Goal: Task Accomplishment & Management: Manage account settings

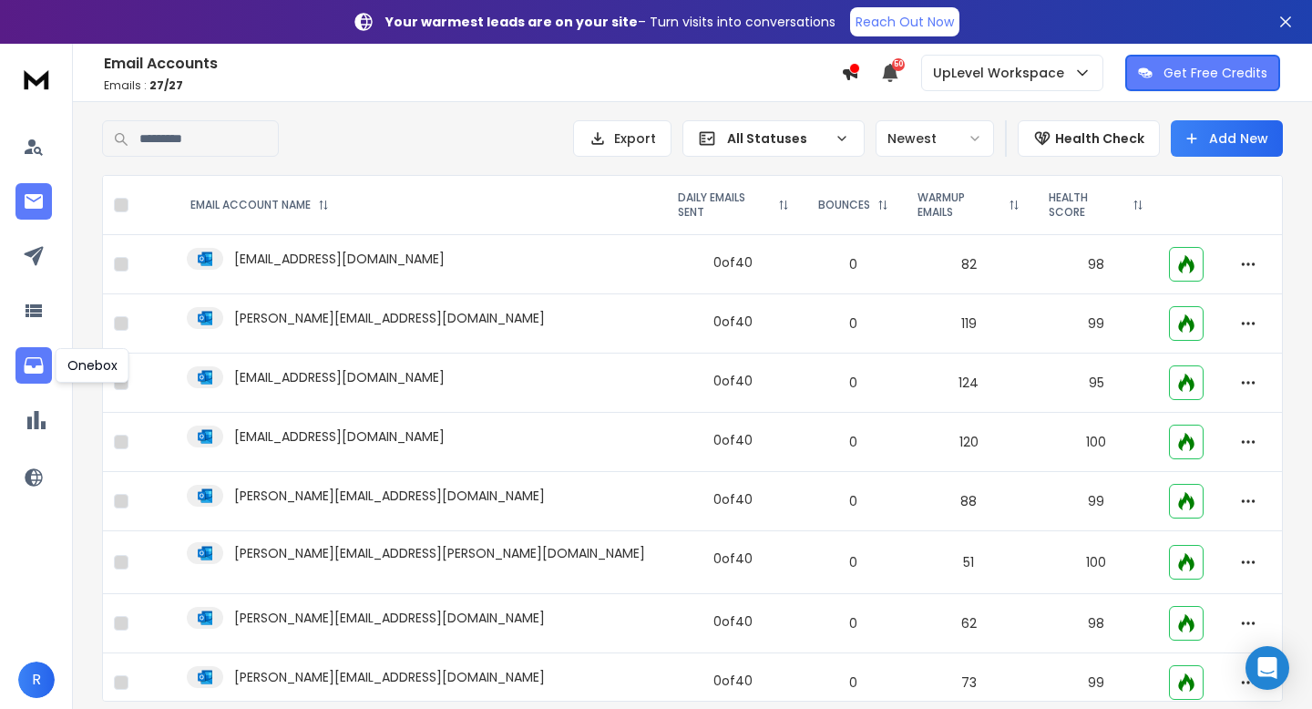
click at [36, 366] on icon at bounding box center [33, 365] width 19 height 16
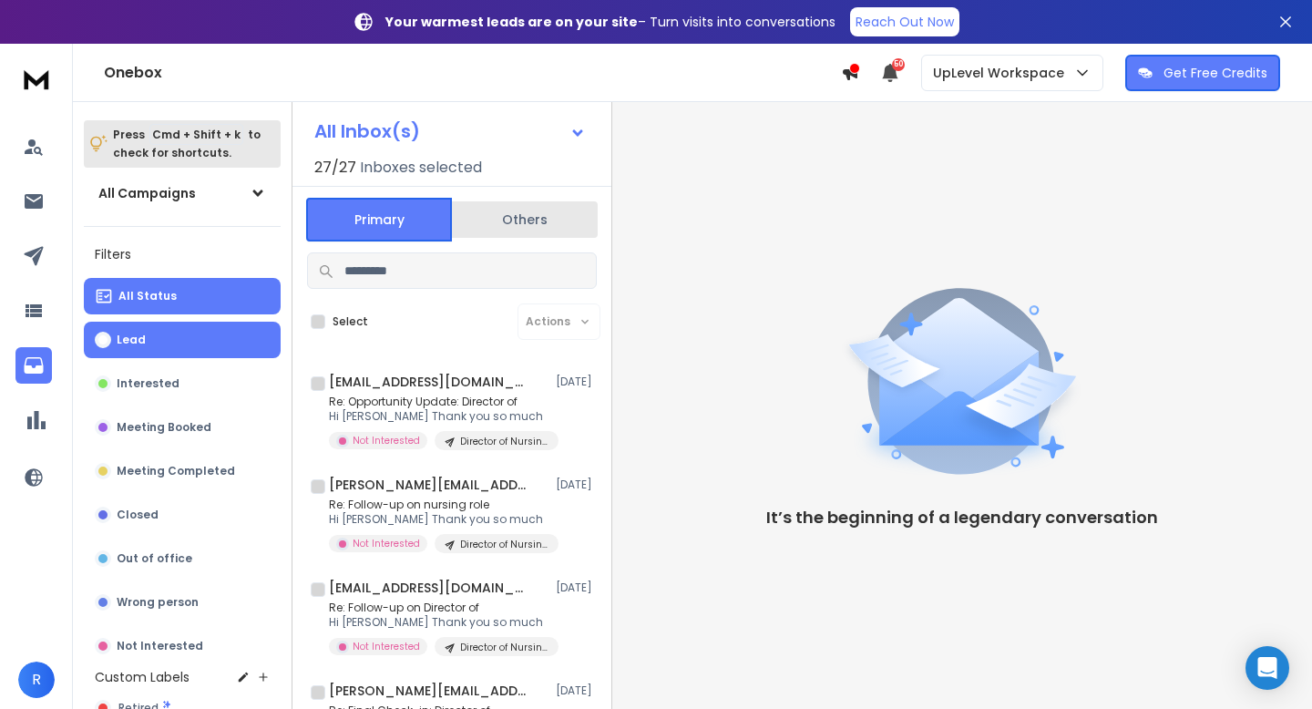
click at [161, 343] on button "Lead" at bounding box center [182, 340] width 197 height 36
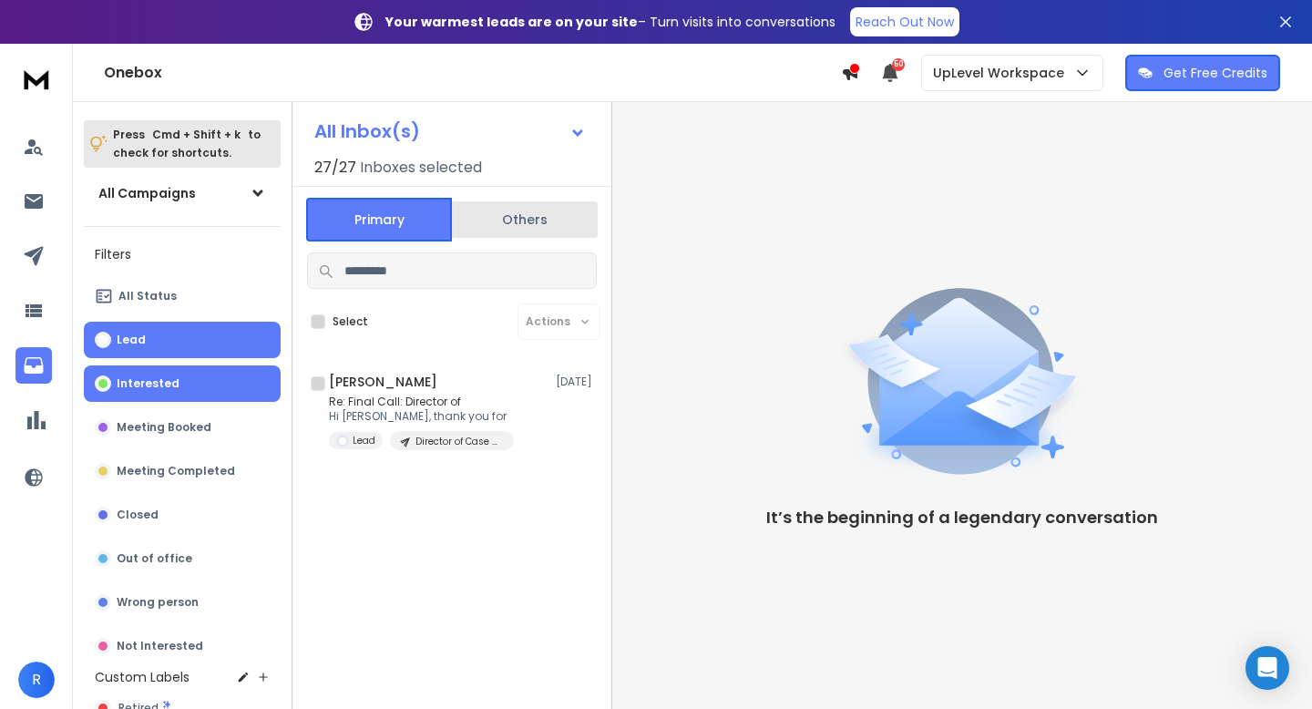
click at [168, 395] on button "Interested" at bounding box center [182, 383] width 197 height 36
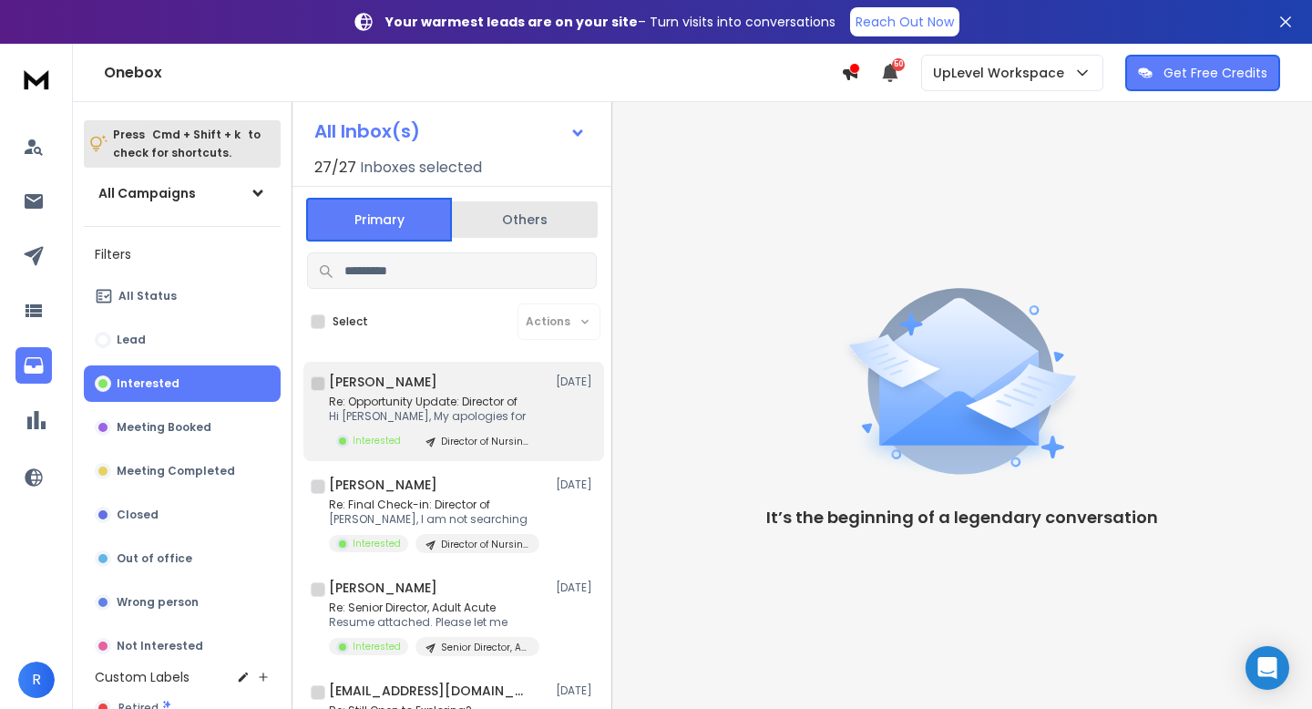
click at [475, 400] on p "Re: Opportunity Update: Director of" at bounding box center [434, 402] width 210 height 15
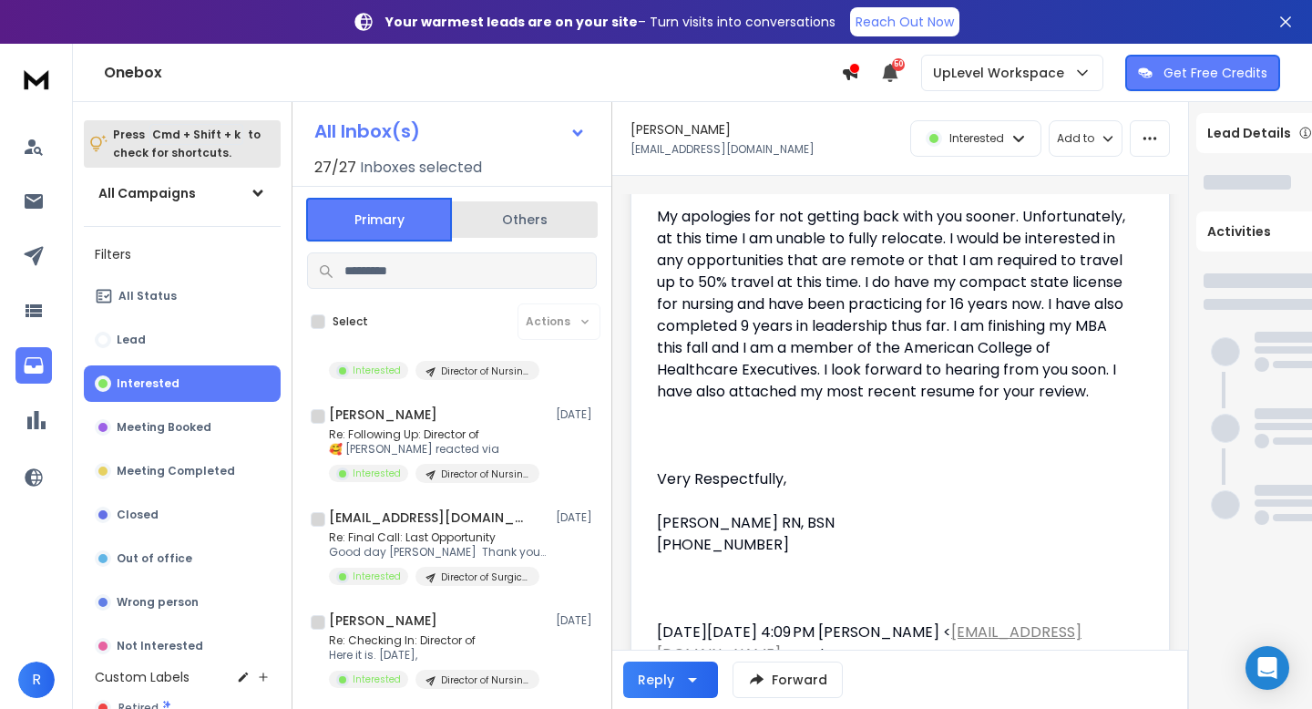
scroll to position [534, 0]
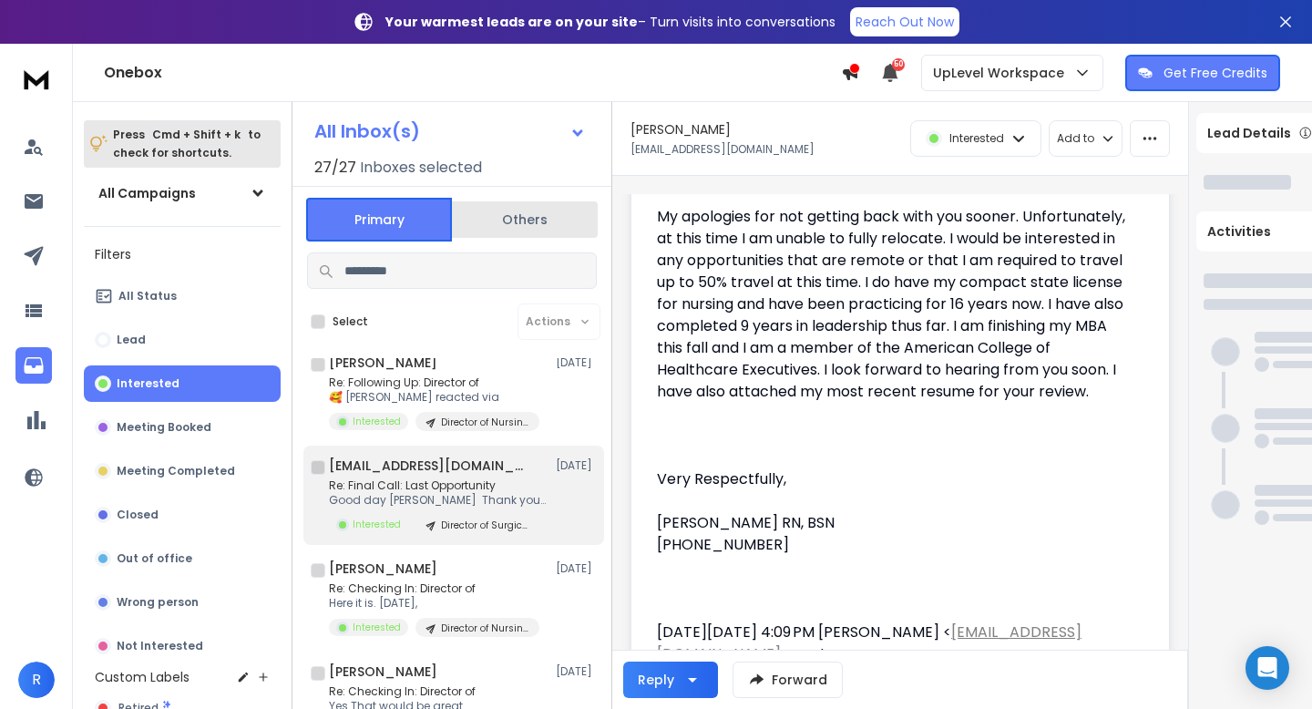
click at [441, 495] on p "Good day [PERSON_NAME] Thank you for" at bounding box center [438, 500] width 219 height 15
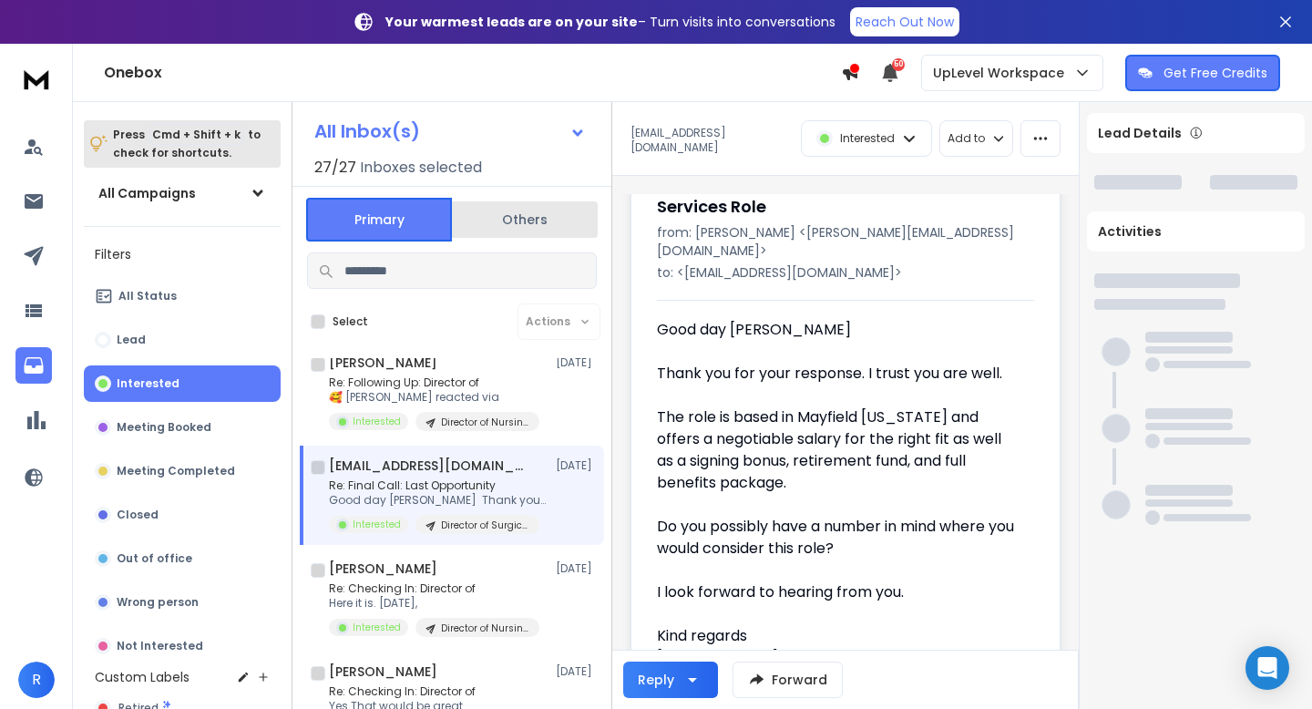
scroll to position [172, 0]
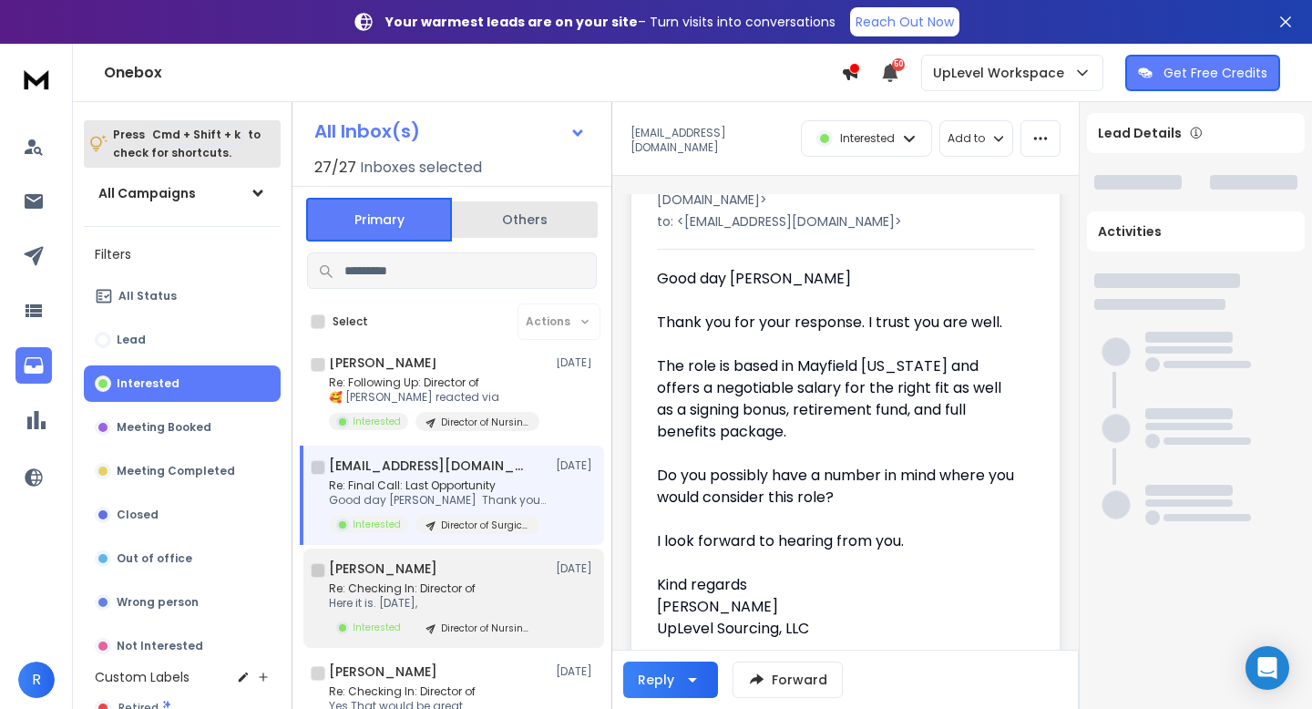
click at [418, 570] on h1 "[PERSON_NAME]" at bounding box center [383, 568] width 108 height 18
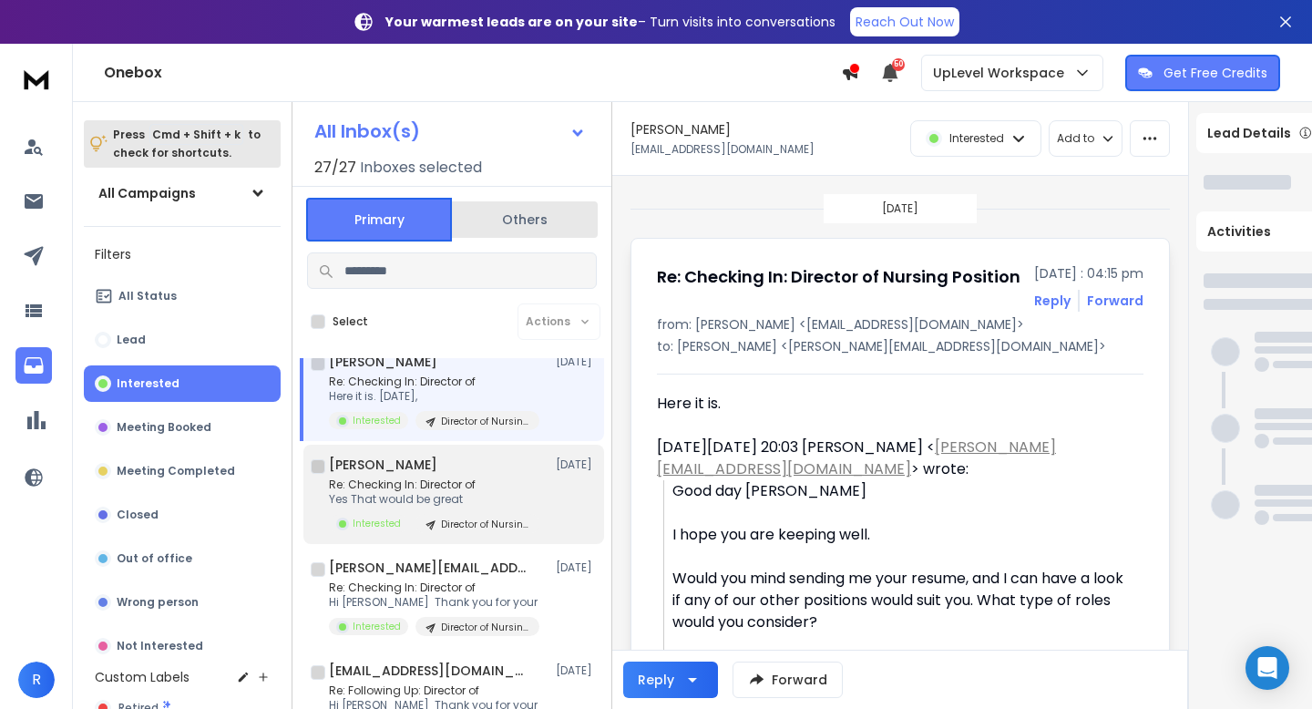
scroll to position [744, 0]
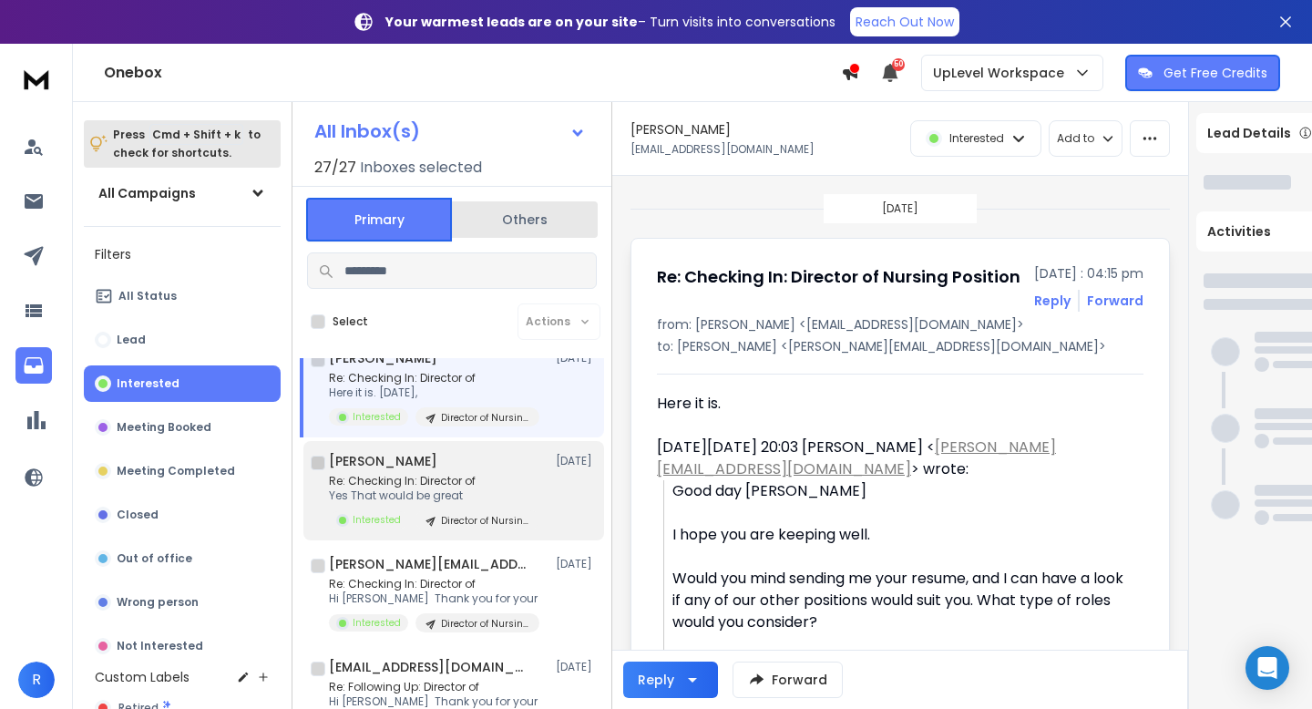
click at [435, 495] on p "Yes That would be great" at bounding box center [434, 495] width 210 height 15
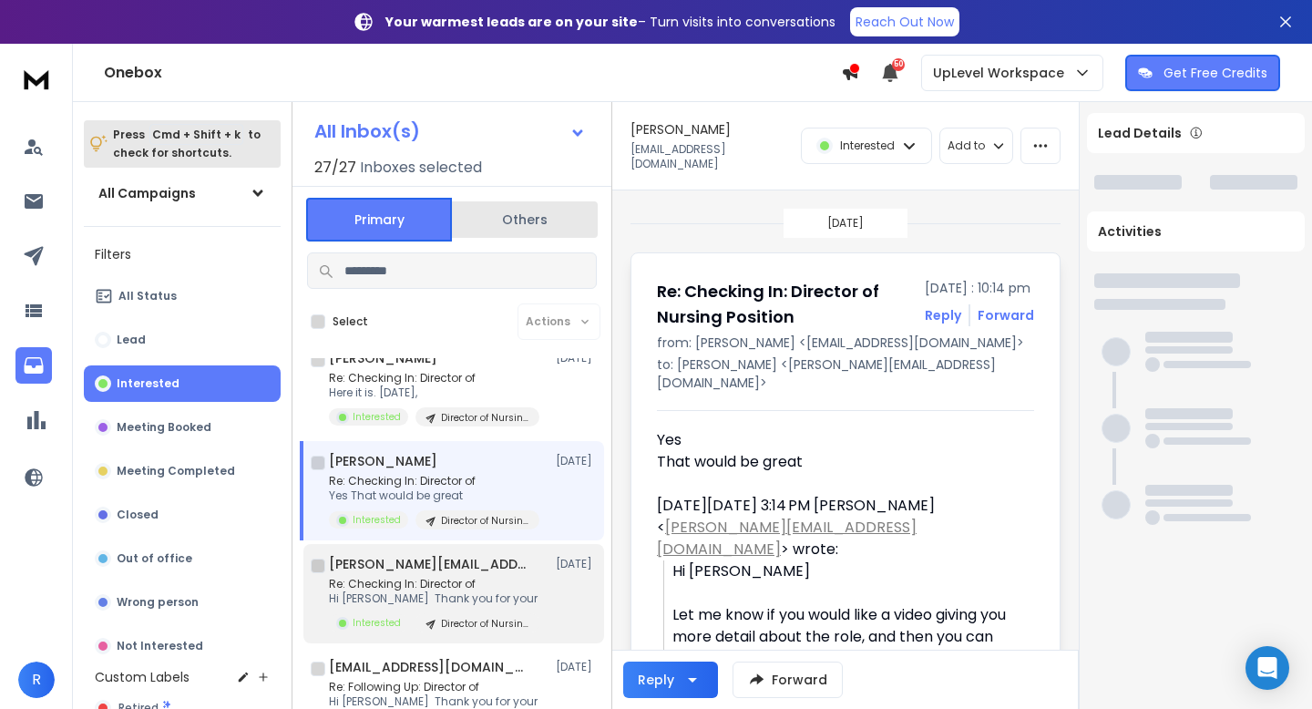
click at [426, 572] on h1 "[PERSON_NAME][EMAIL_ADDRESS][DOMAIN_NAME]" at bounding box center [429, 564] width 200 height 18
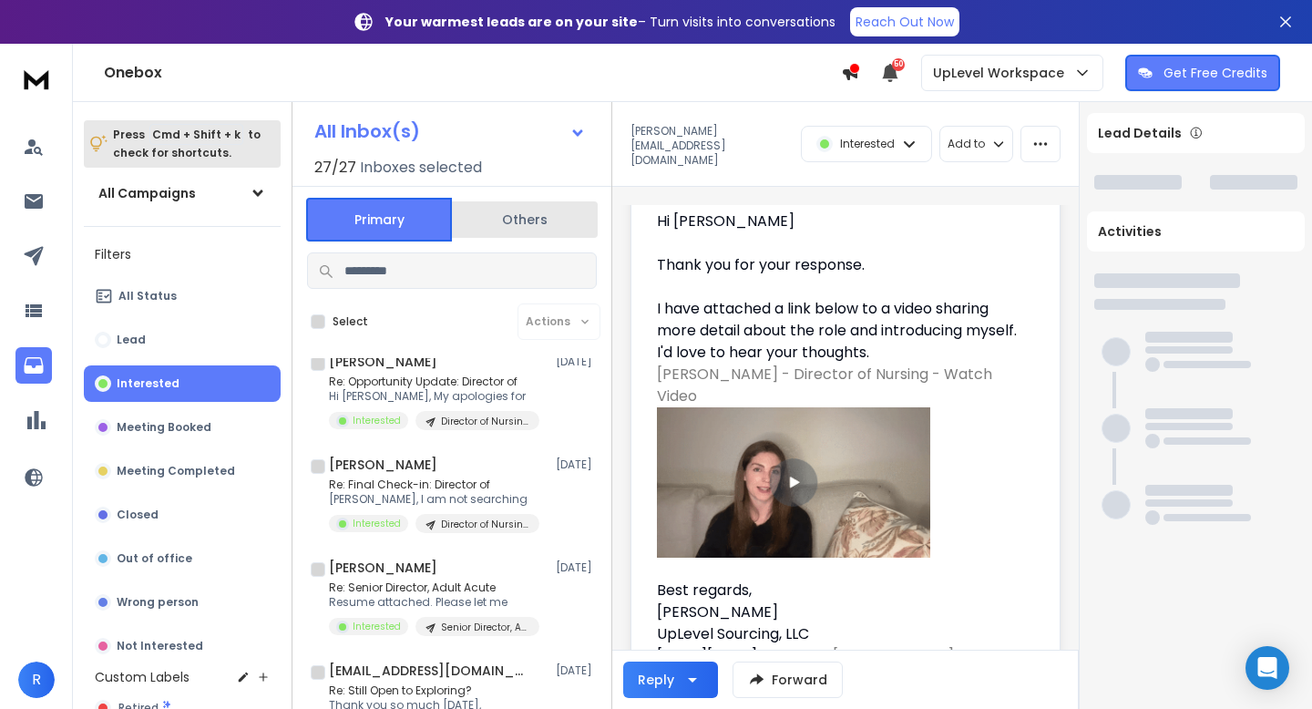
scroll to position [0, 0]
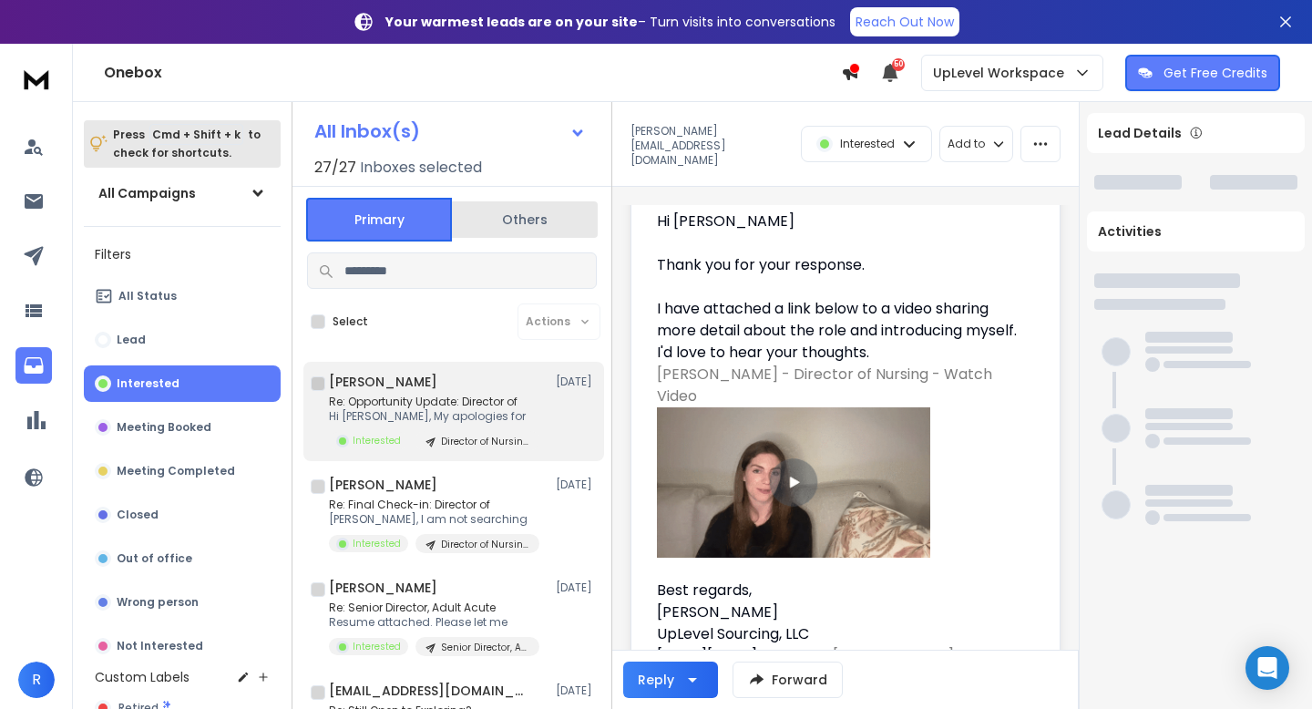
click at [405, 397] on p "Re: Opportunity Update: Director of" at bounding box center [434, 402] width 210 height 15
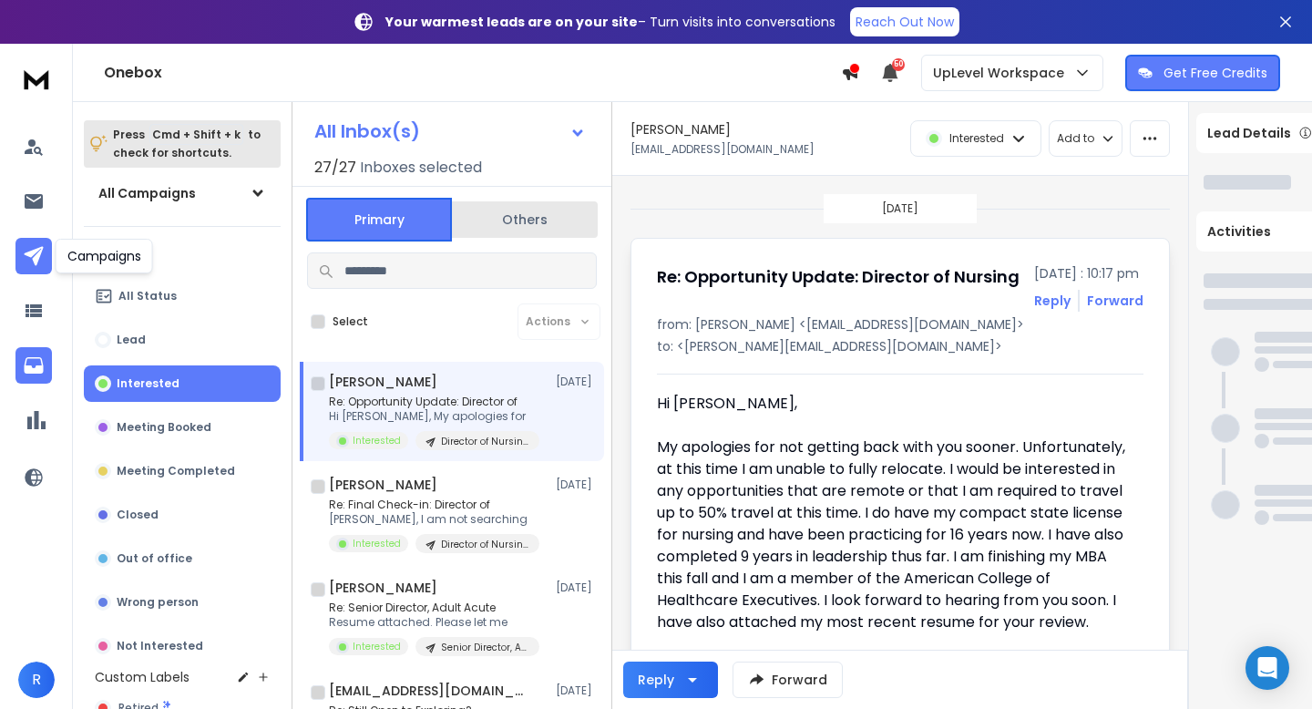
click at [34, 263] on icon at bounding box center [33, 255] width 19 height 19
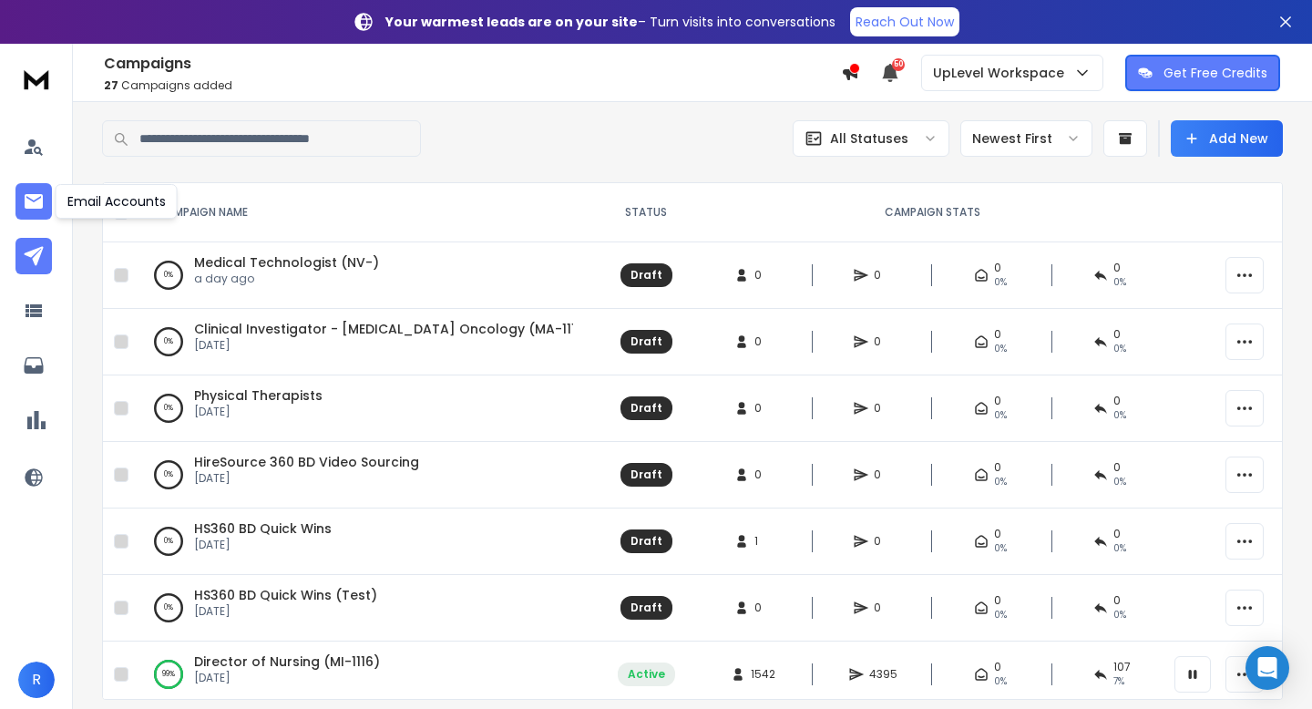
click at [37, 202] on icon at bounding box center [34, 201] width 18 height 15
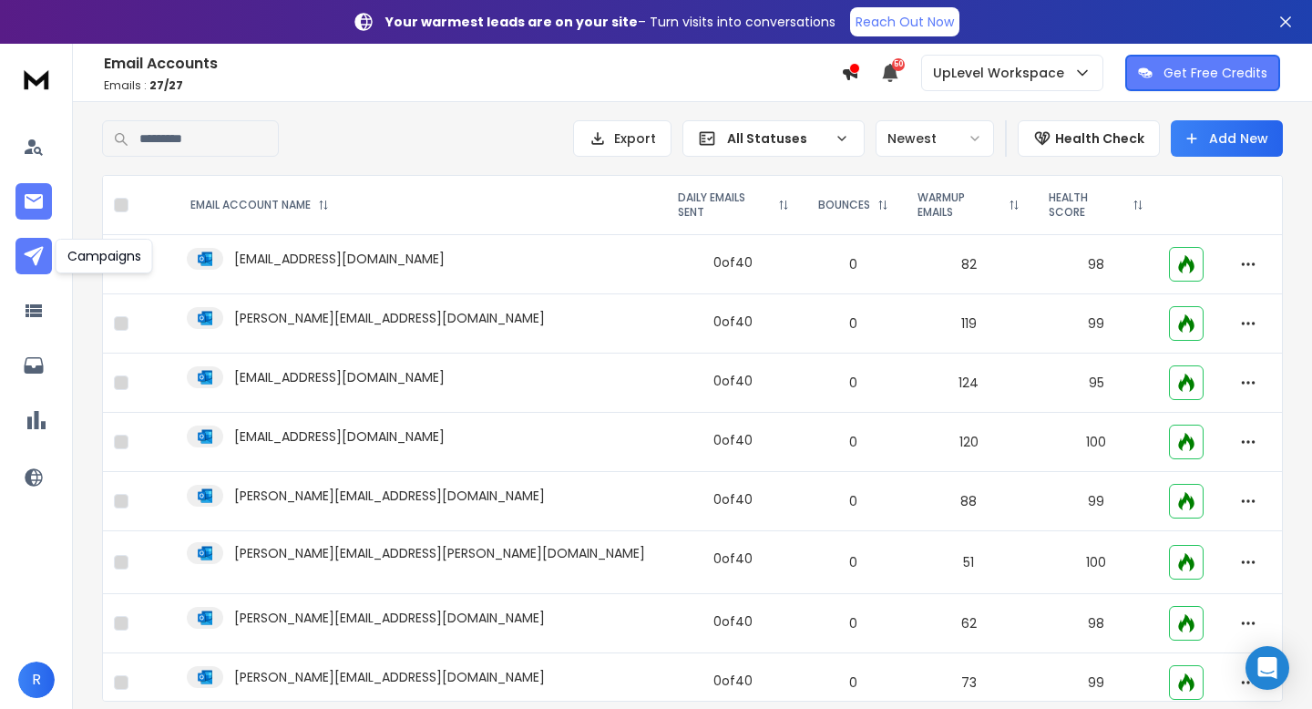
click at [42, 253] on icon at bounding box center [34, 256] width 22 height 22
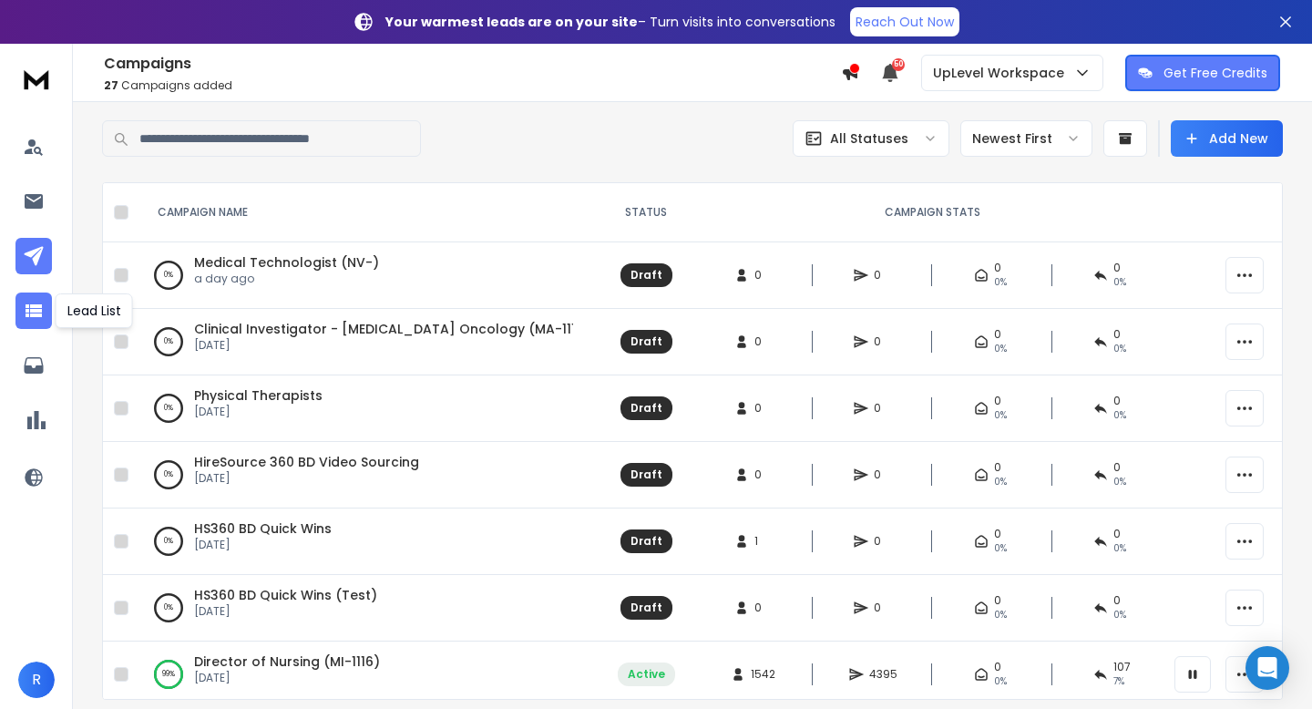
click at [28, 310] on icon at bounding box center [34, 311] width 22 height 22
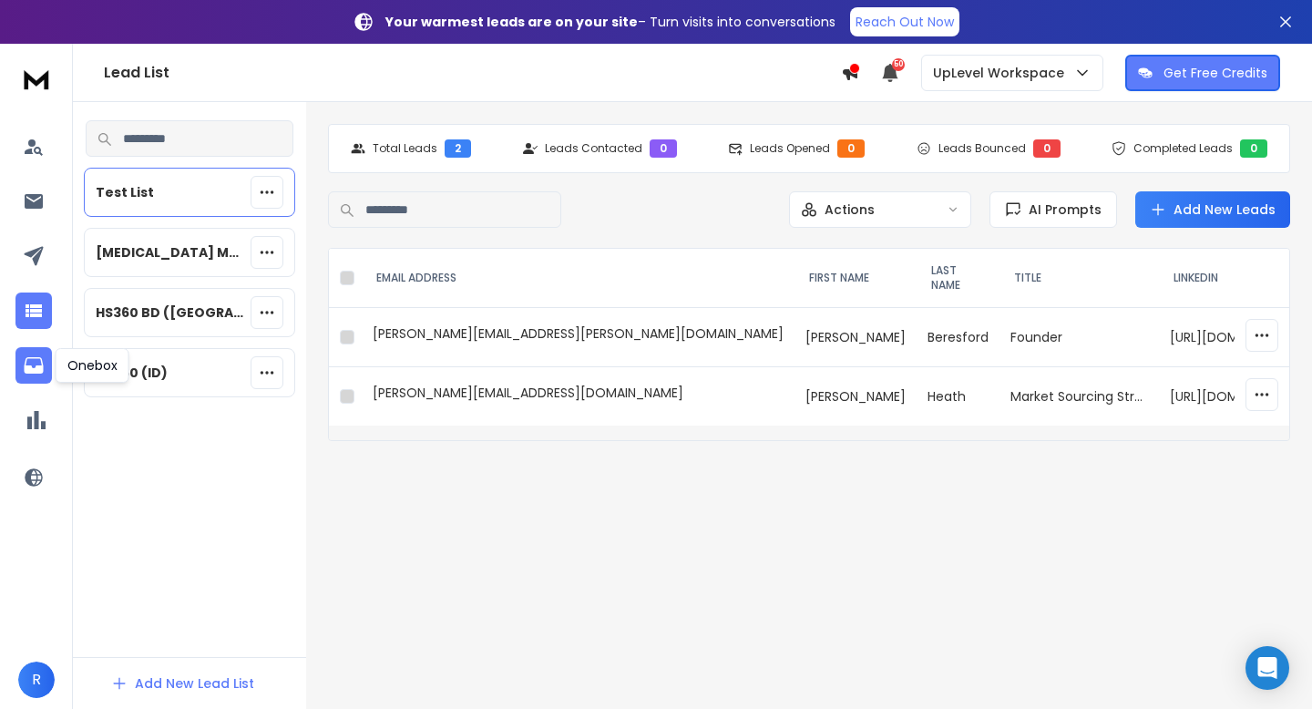
click at [42, 369] on icon at bounding box center [33, 365] width 19 height 16
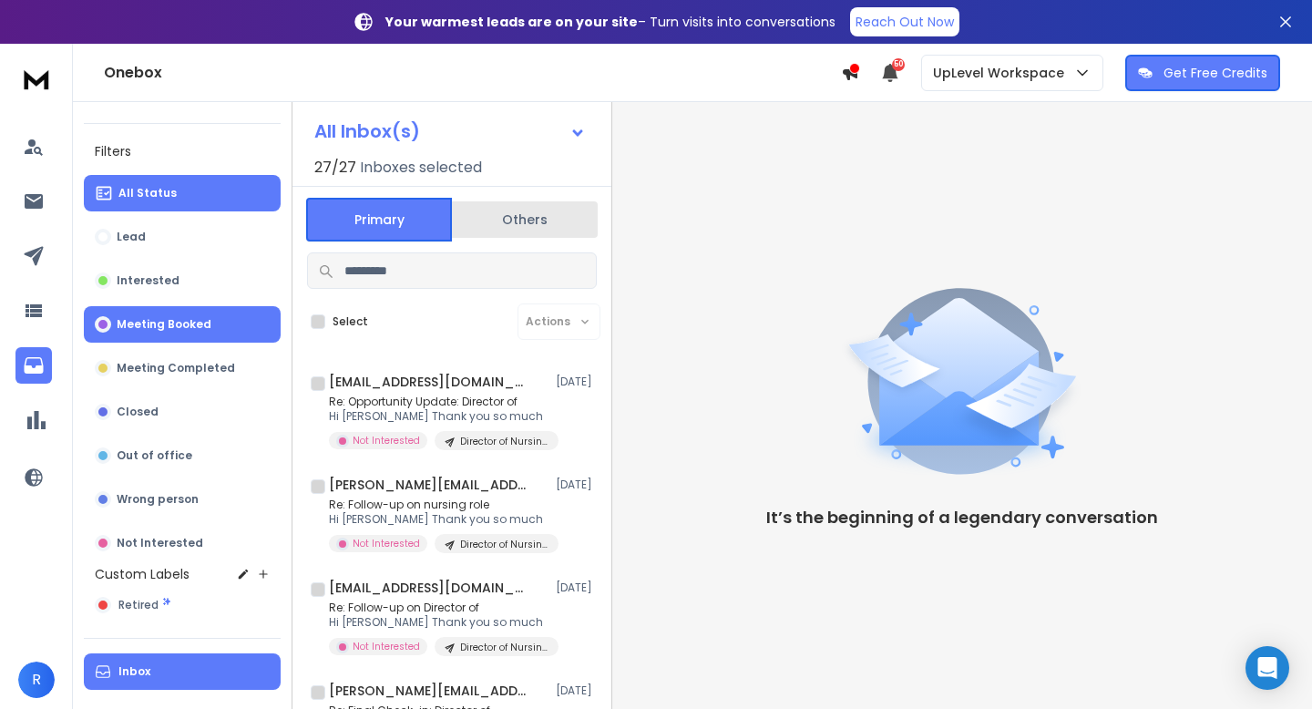
scroll to position [125, 0]
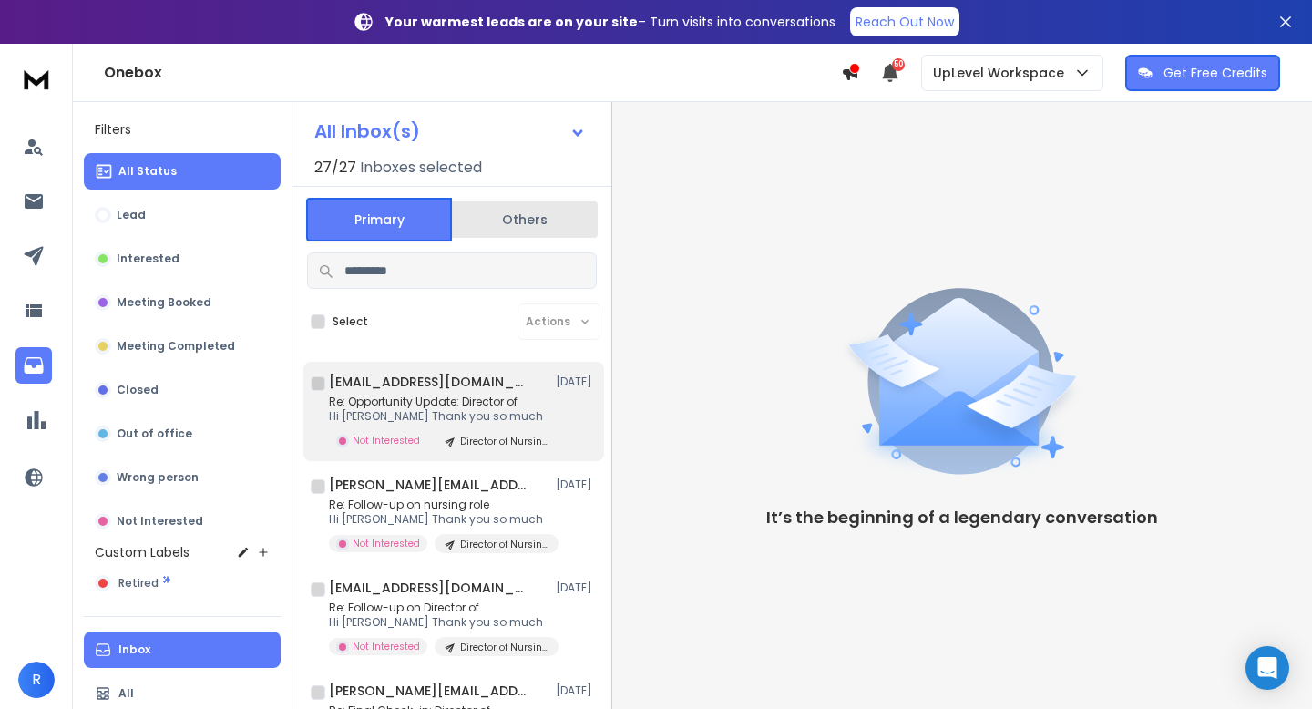
click at [445, 414] on p "Hi [PERSON_NAME] Thank you so much" at bounding box center [438, 416] width 219 height 15
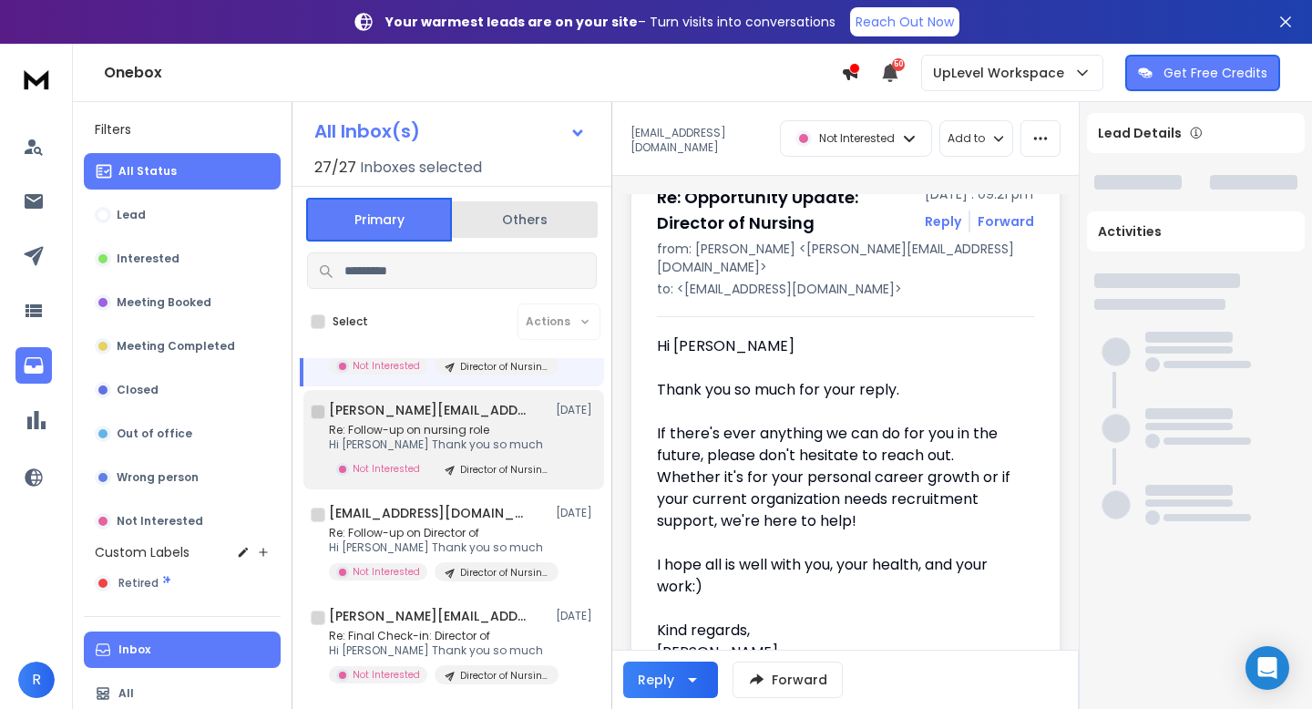
scroll to position [98, 0]
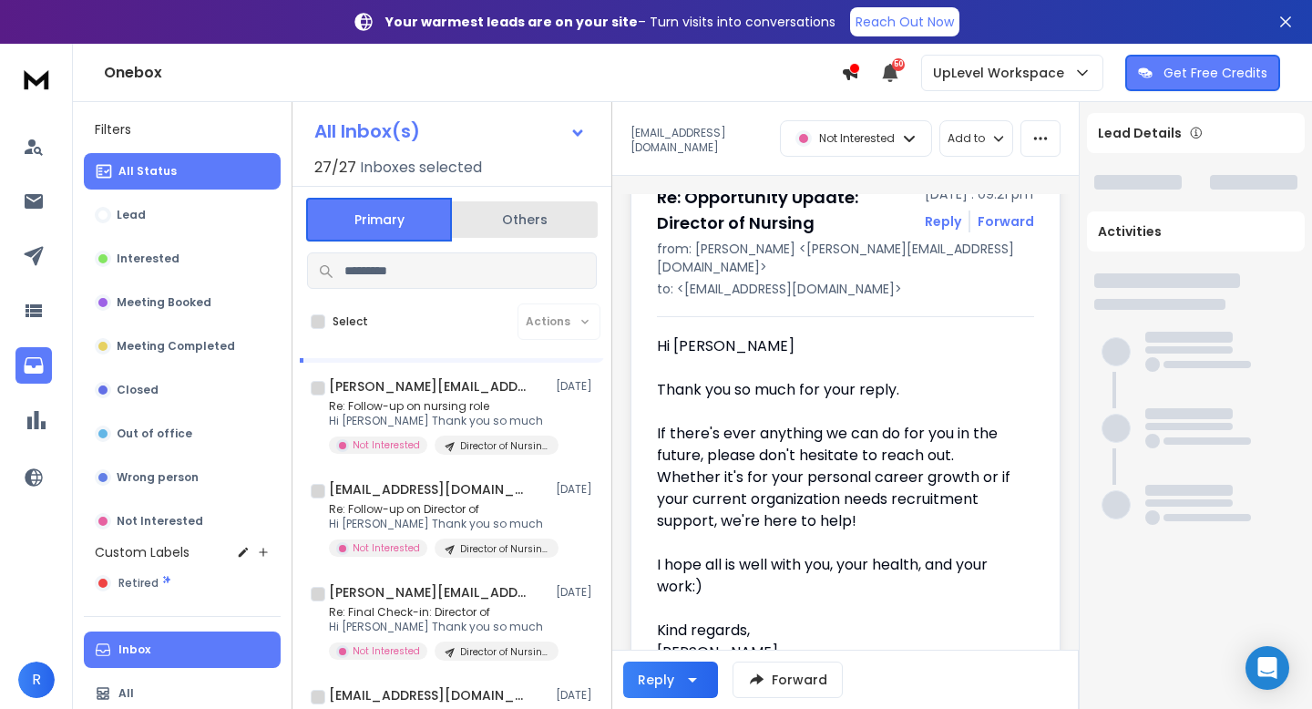
click at [130, 581] on span "Retired" at bounding box center [138, 583] width 40 height 15
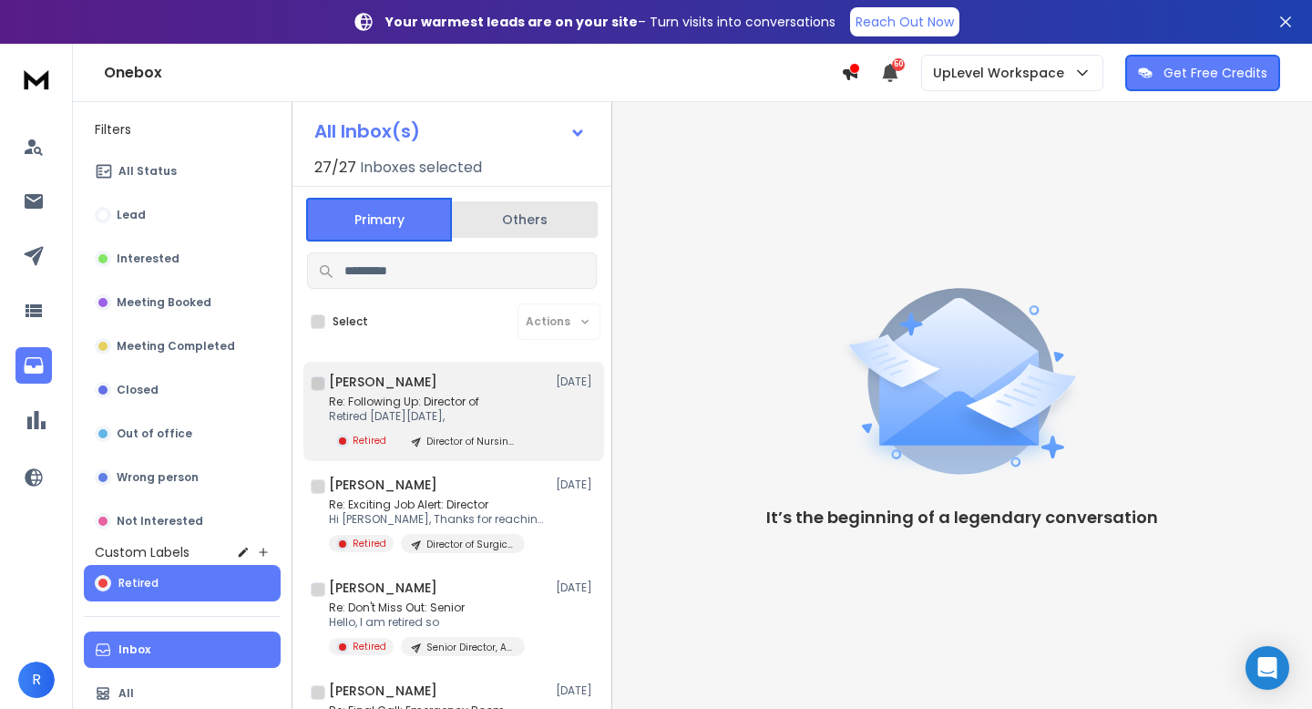
click at [408, 425] on div "Re: Following Up: Director of Retired [DATE][DATE], Retired Director of Nursing…" at bounding box center [427, 423] width 196 height 56
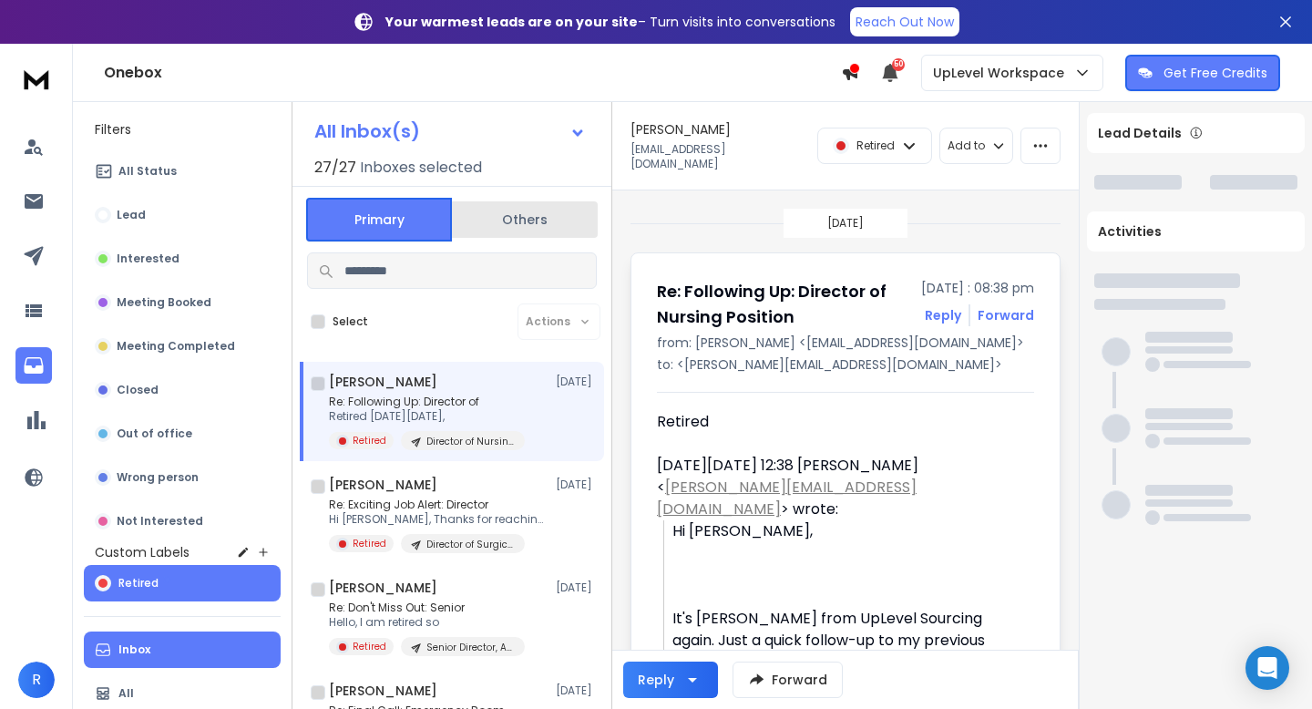
drag, startPoint x: 661, startPoint y: 434, endPoint x: 723, endPoint y: 437, distance: 63.0
click at [721, 433] on div "Retired" at bounding box center [838, 422] width 363 height 22
click at [723, 433] on div "Retired" at bounding box center [838, 422] width 363 height 22
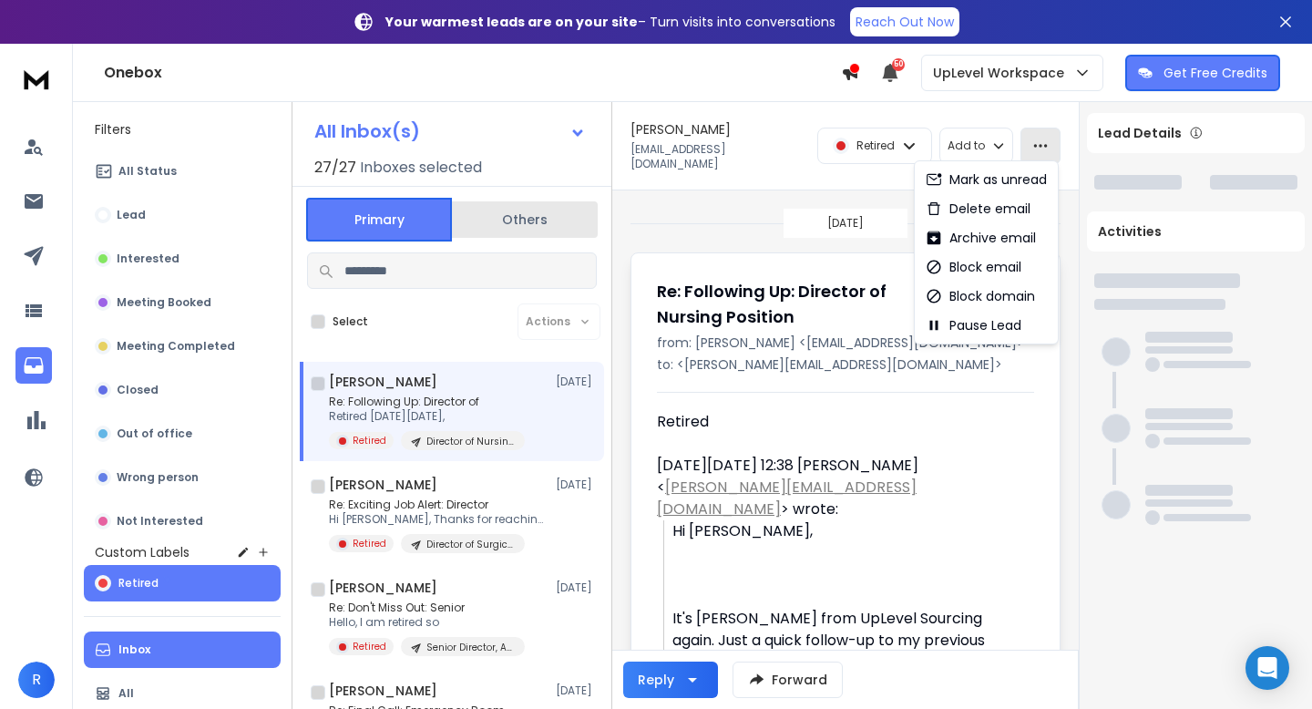
click at [1048, 141] on icon "button" at bounding box center [1040, 146] width 16 height 16
click at [868, 352] on p "from: [PERSON_NAME] <[EMAIL_ADDRESS][DOMAIN_NAME]>" at bounding box center [845, 342] width 377 height 18
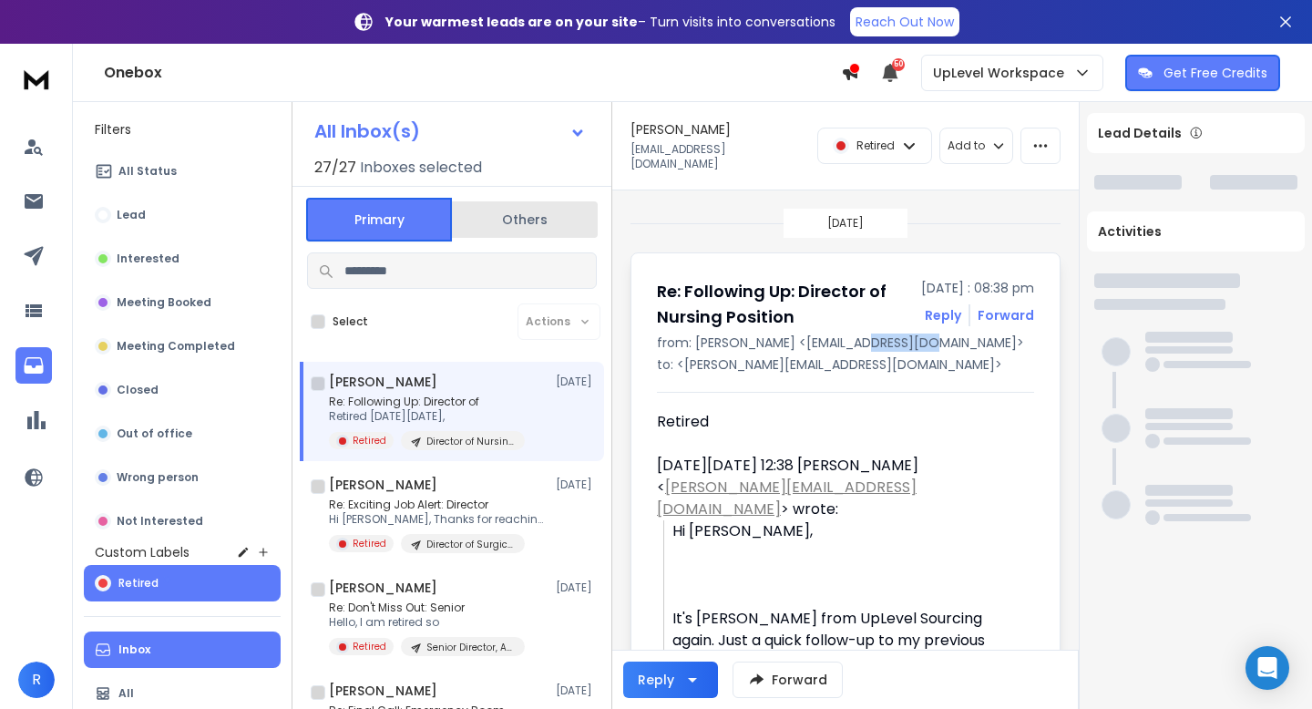
drag, startPoint x: 868, startPoint y: 355, endPoint x: 930, endPoint y: 358, distance: 62.0
click at [930, 352] on p "from: [PERSON_NAME] <[EMAIL_ADDRESS][DOMAIN_NAME]>" at bounding box center [845, 342] width 377 height 18
drag, startPoint x: 788, startPoint y: 354, endPoint x: 961, endPoint y: 351, distance: 173.1
click at [961, 351] on p "from: [PERSON_NAME] <[EMAIL_ADDRESS][DOMAIN_NAME]>" at bounding box center [845, 342] width 377 height 18
click at [948, 352] on p "from: [PERSON_NAME] <[EMAIL_ADDRESS][DOMAIN_NAME]>" at bounding box center [845, 342] width 377 height 18
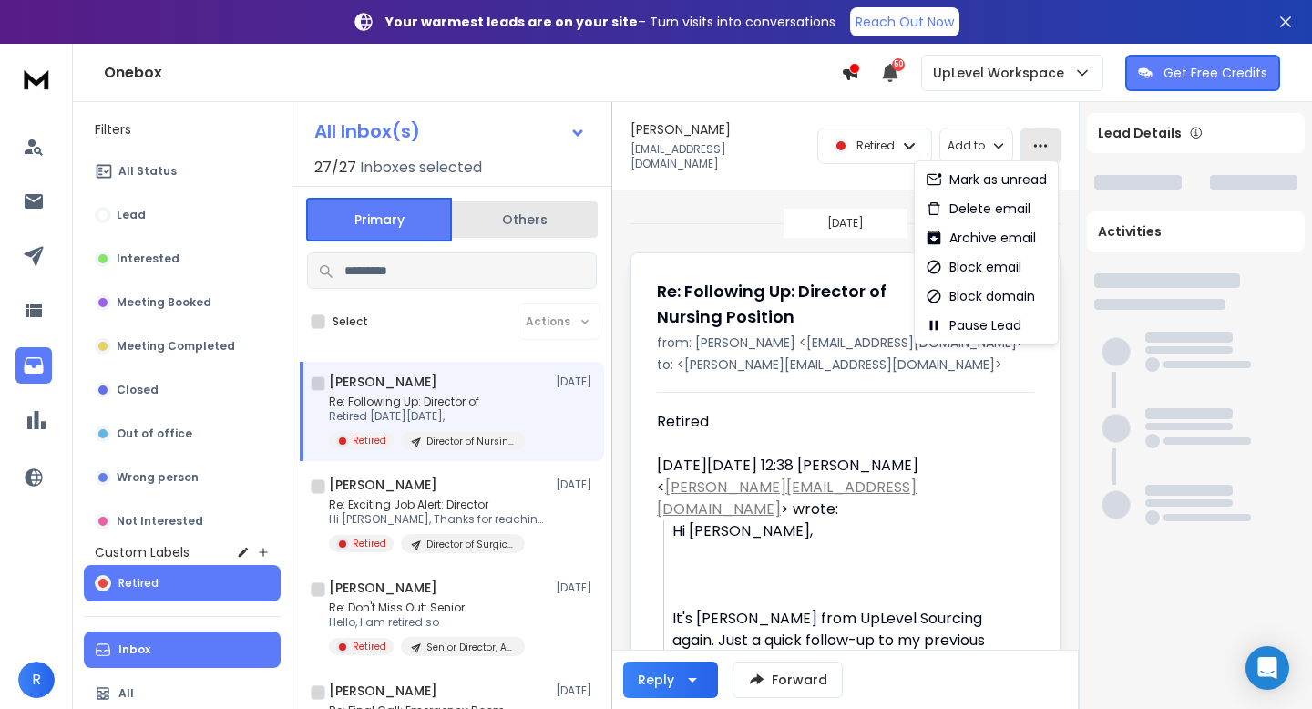
click at [1041, 149] on button "button" at bounding box center [1041, 146] width 40 height 36
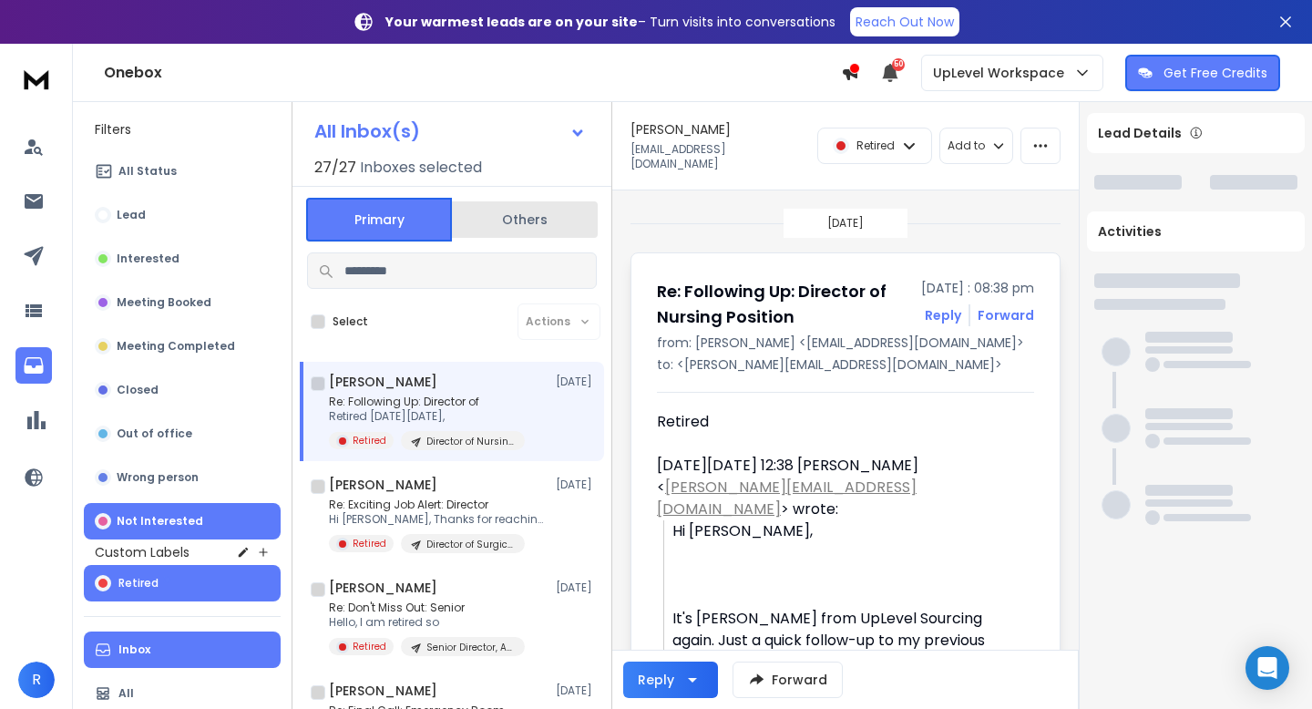
click at [176, 514] on p "Not Interested" at bounding box center [160, 521] width 87 height 15
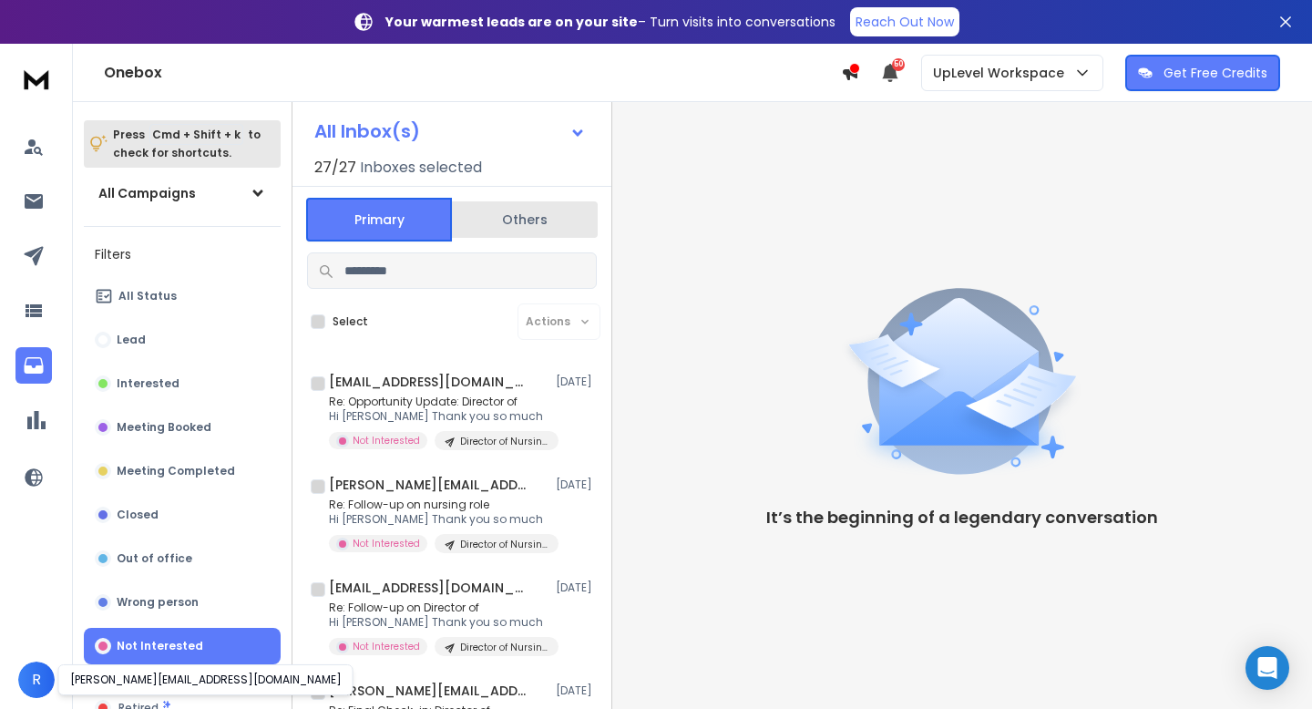
click at [34, 677] on span "R" at bounding box center [36, 680] width 36 height 36
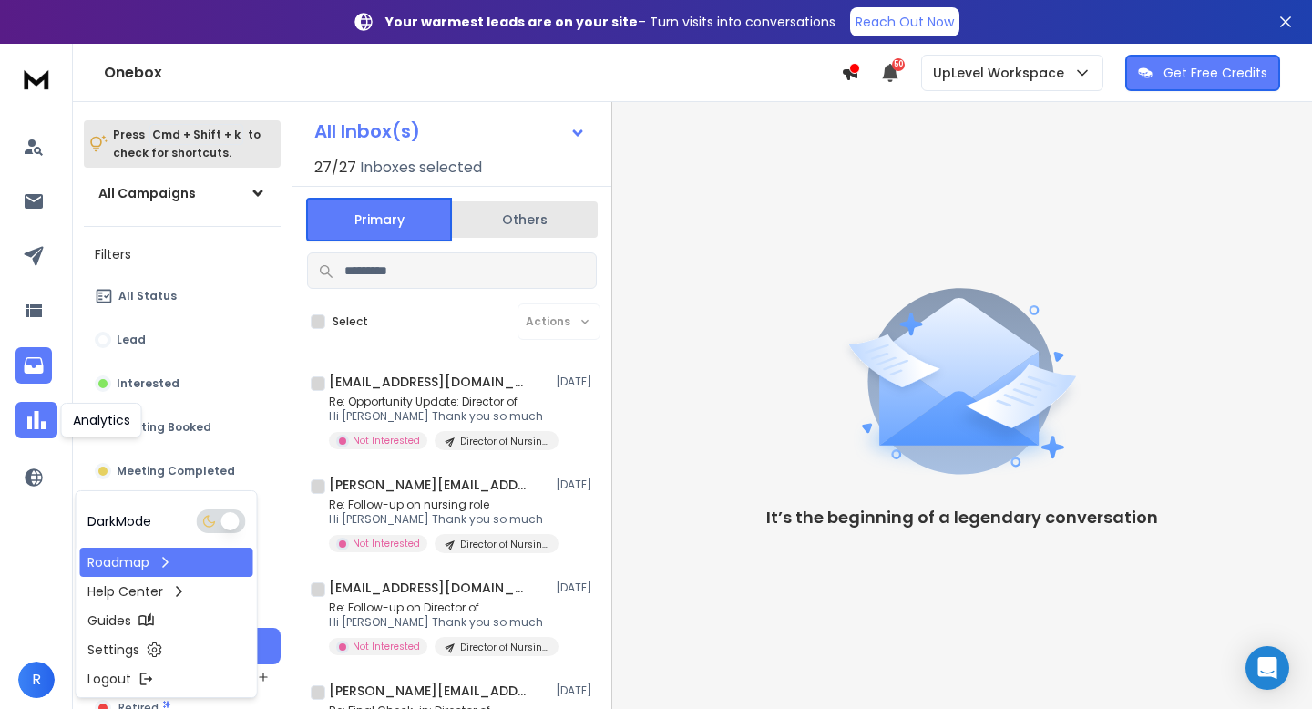
click at [42, 419] on icon at bounding box center [36, 419] width 27 height 27
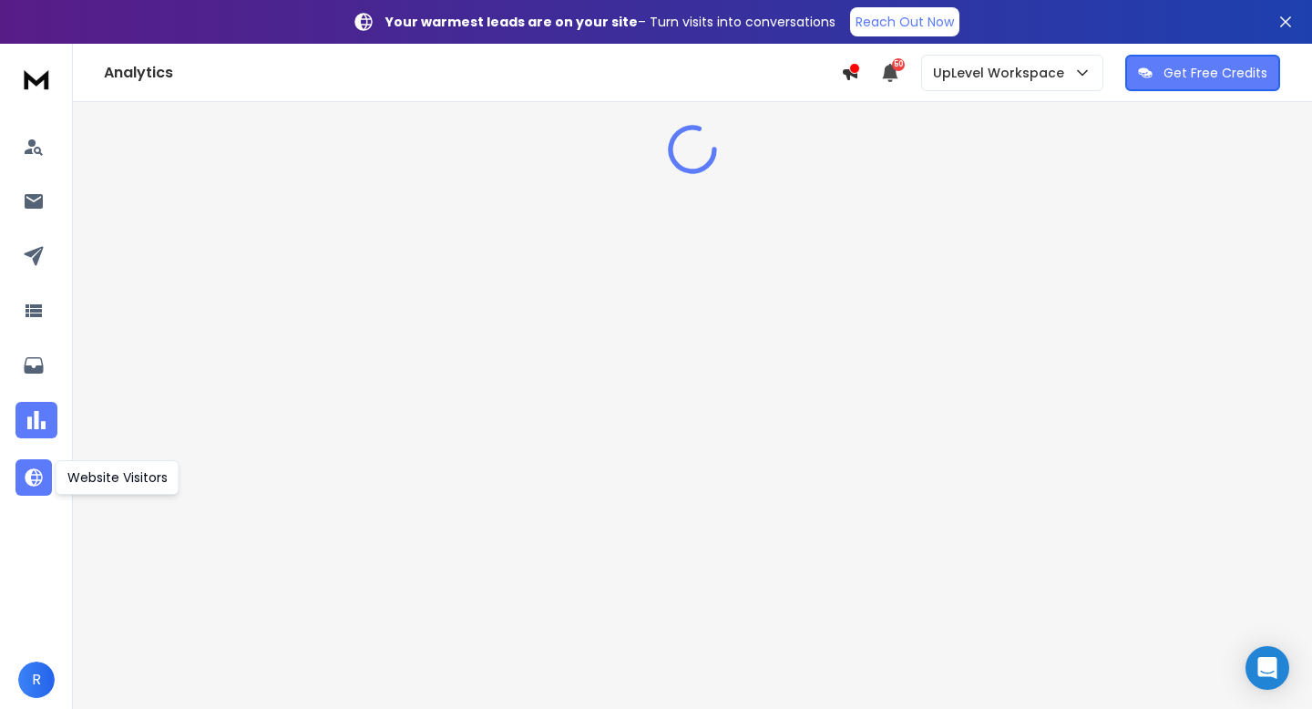
click at [42, 481] on icon at bounding box center [34, 478] width 22 height 22
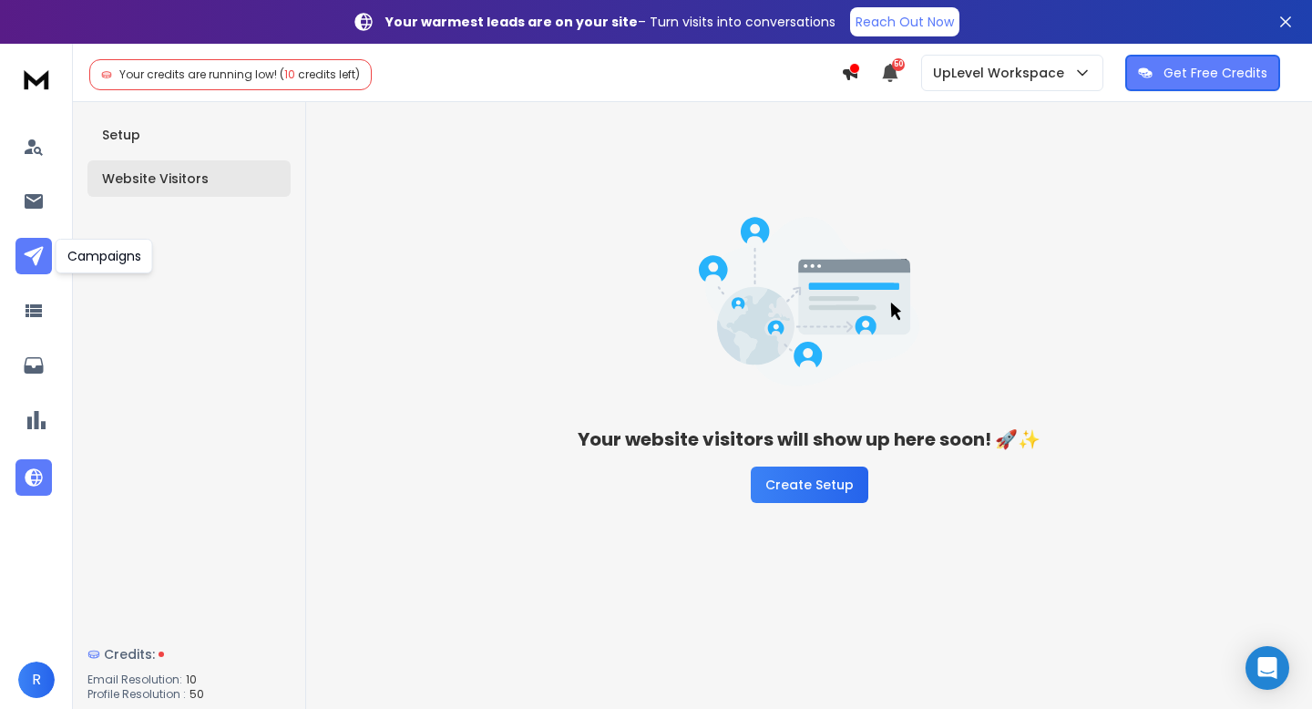
click at [46, 258] on link at bounding box center [33, 256] width 36 height 36
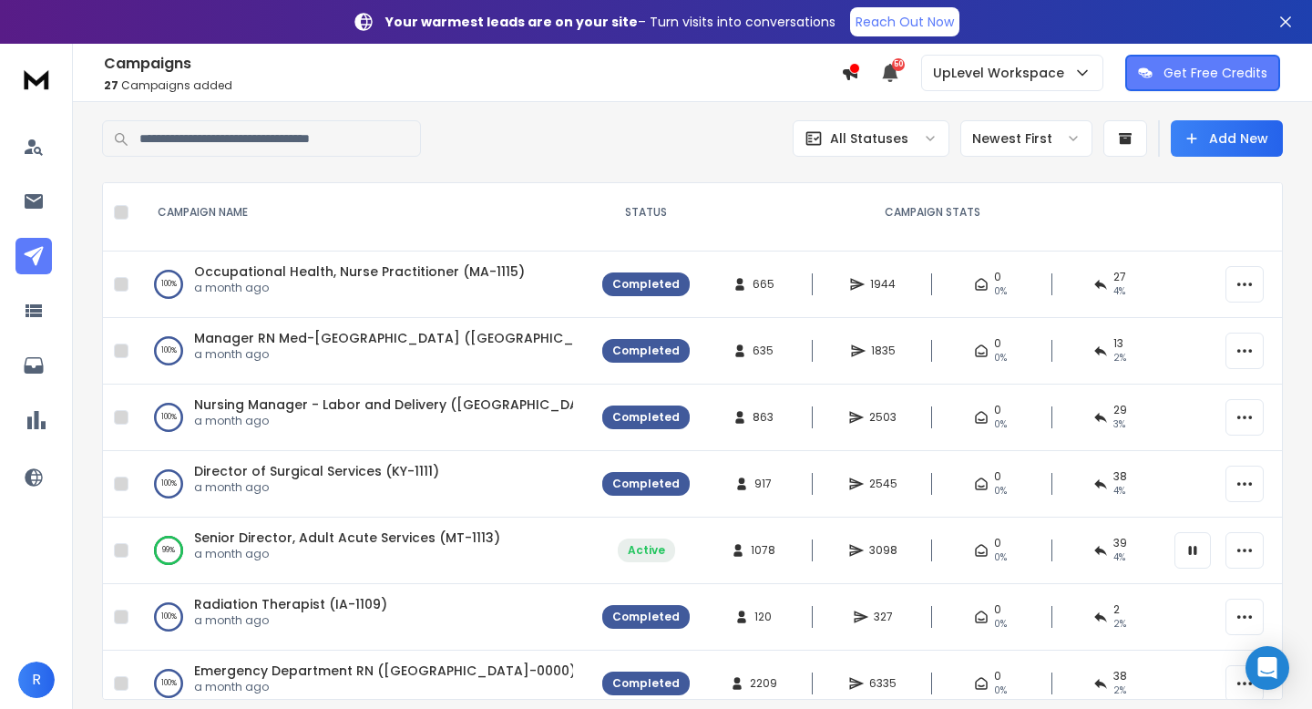
scroll to position [458, 0]
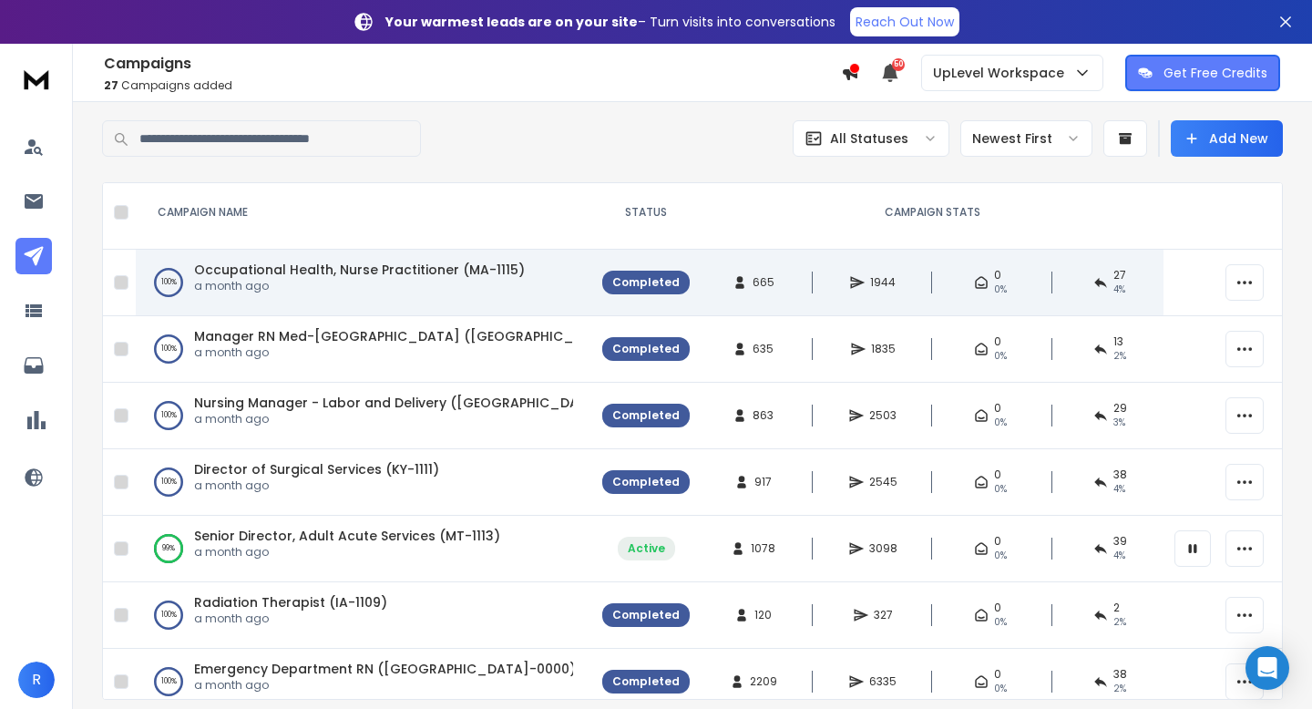
click at [321, 265] on span "Occupational Health, Nurse Practitioner (MA-1115)" at bounding box center [359, 270] width 331 height 18
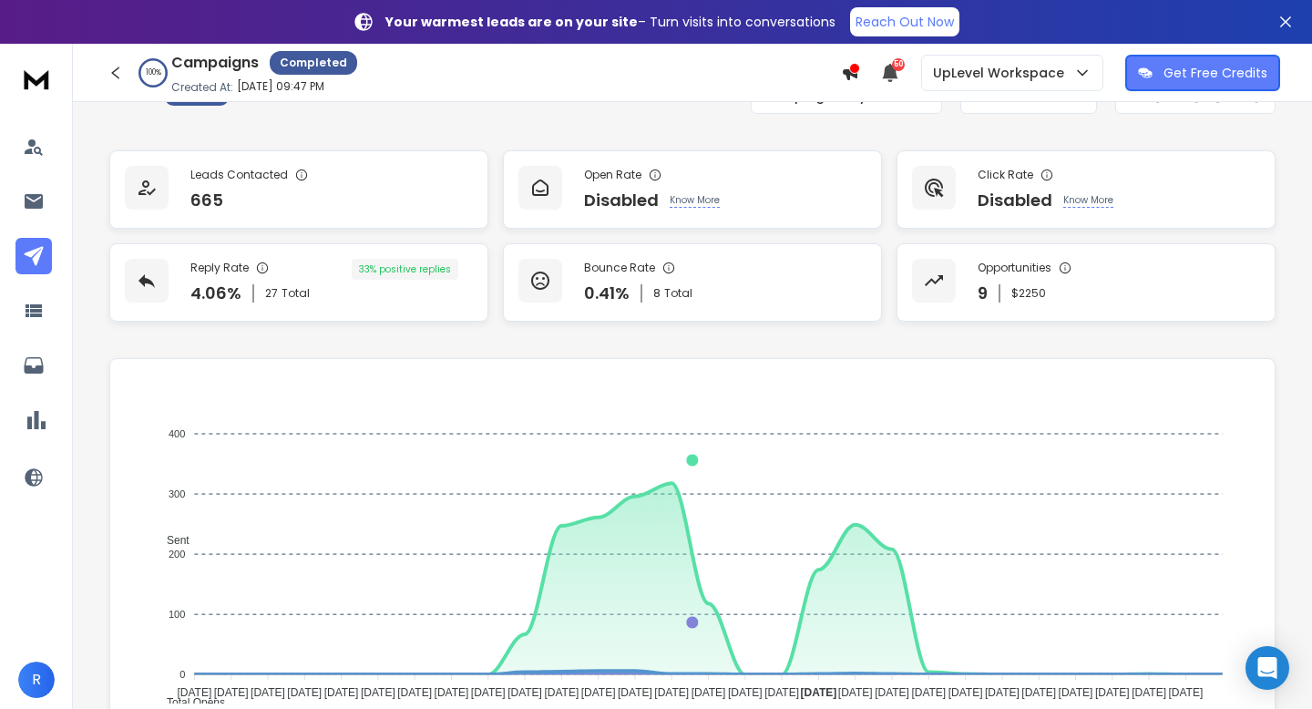
scroll to position [141, 0]
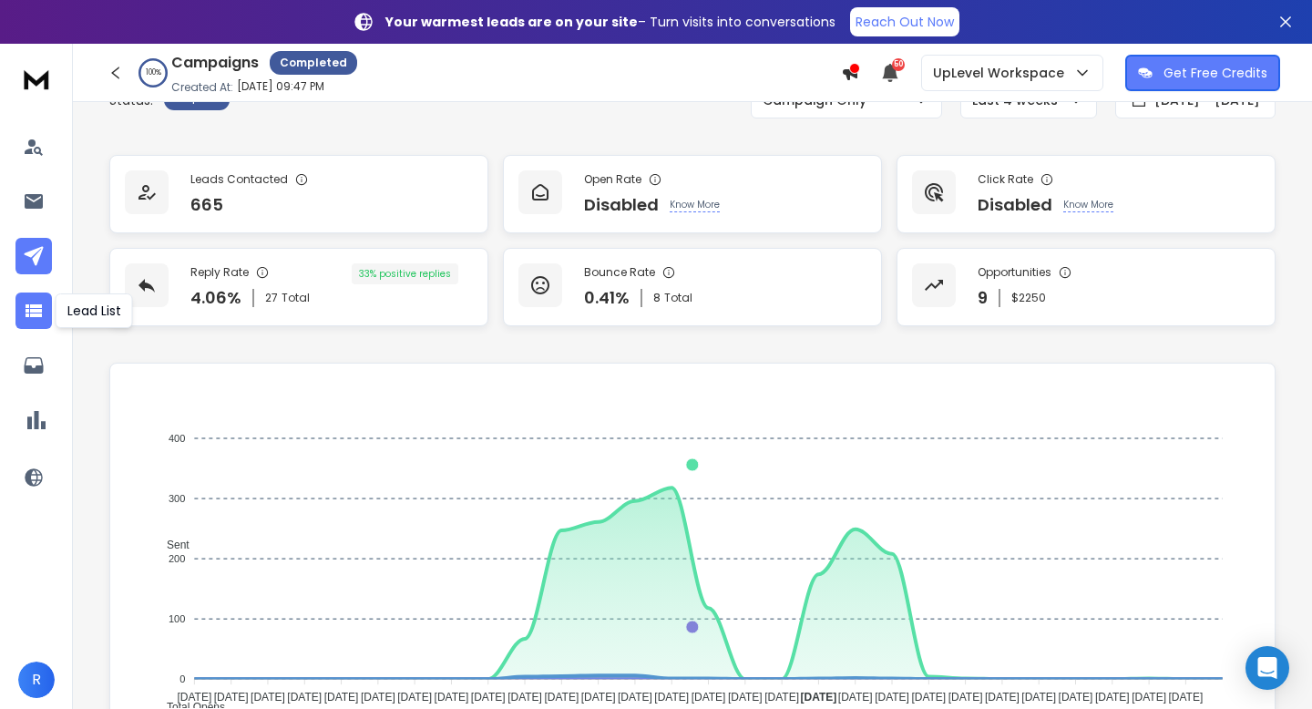
click at [44, 323] on link at bounding box center [33, 310] width 36 height 36
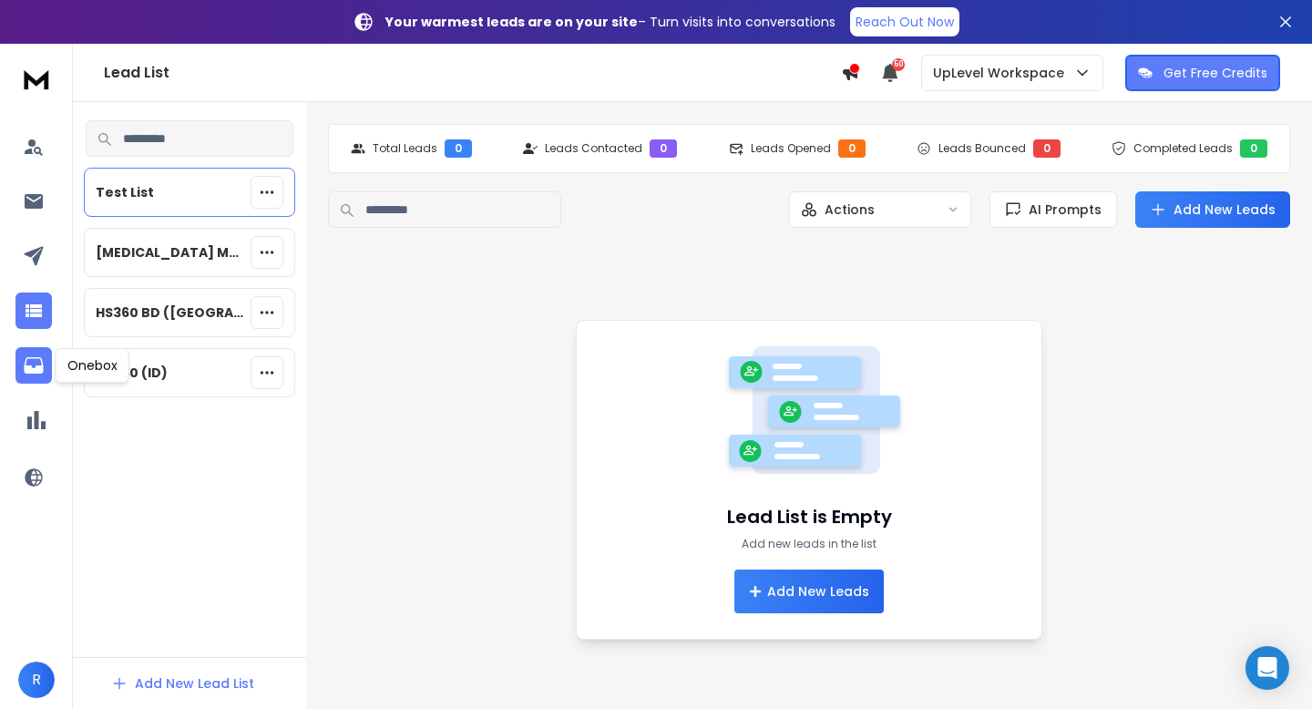
click at [36, 361] on icon at bounding box center [34, 365] width 22 height 22
